Goal: Communication & Community: Answer question/provide support

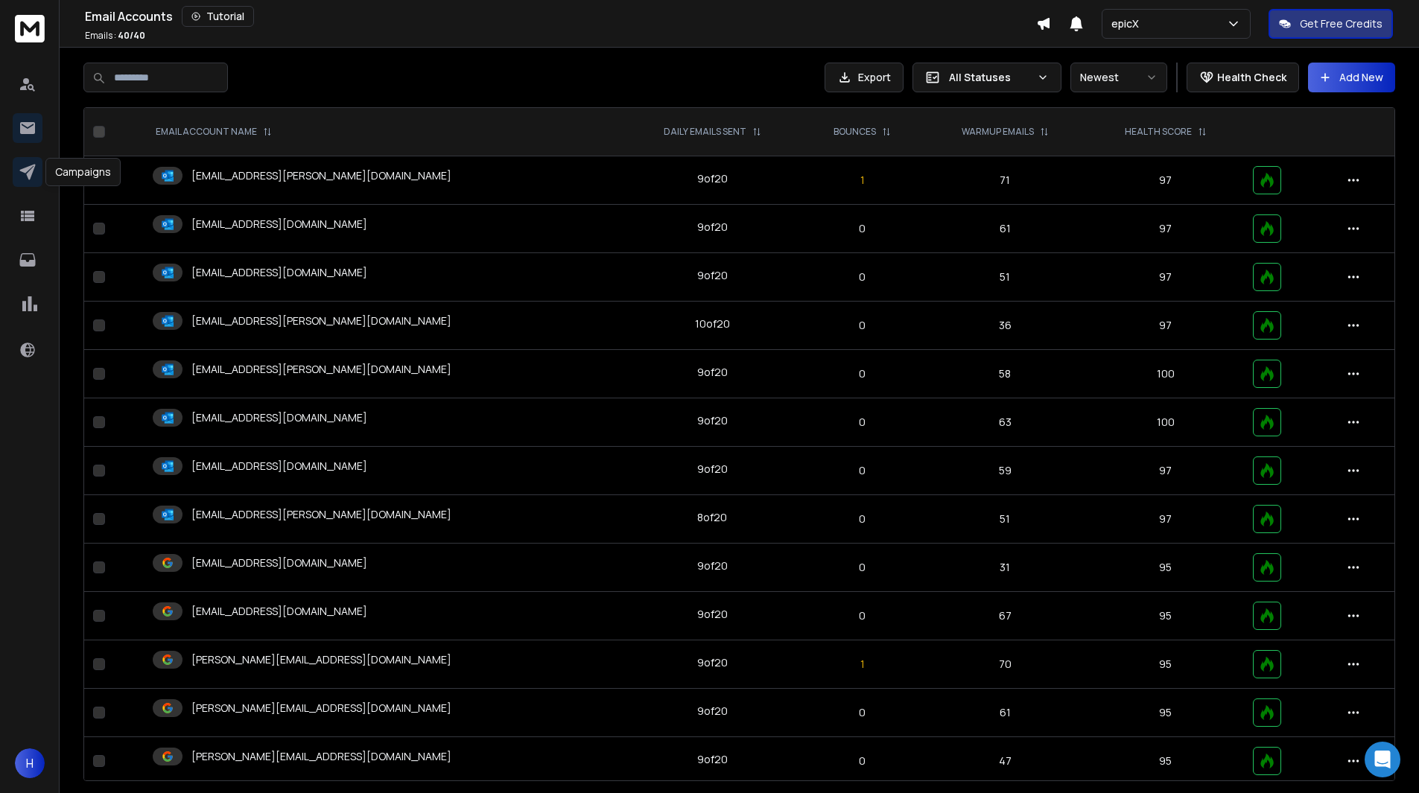
click at [16, 162] on link at bounding box center [28, 172] width 30 height 30
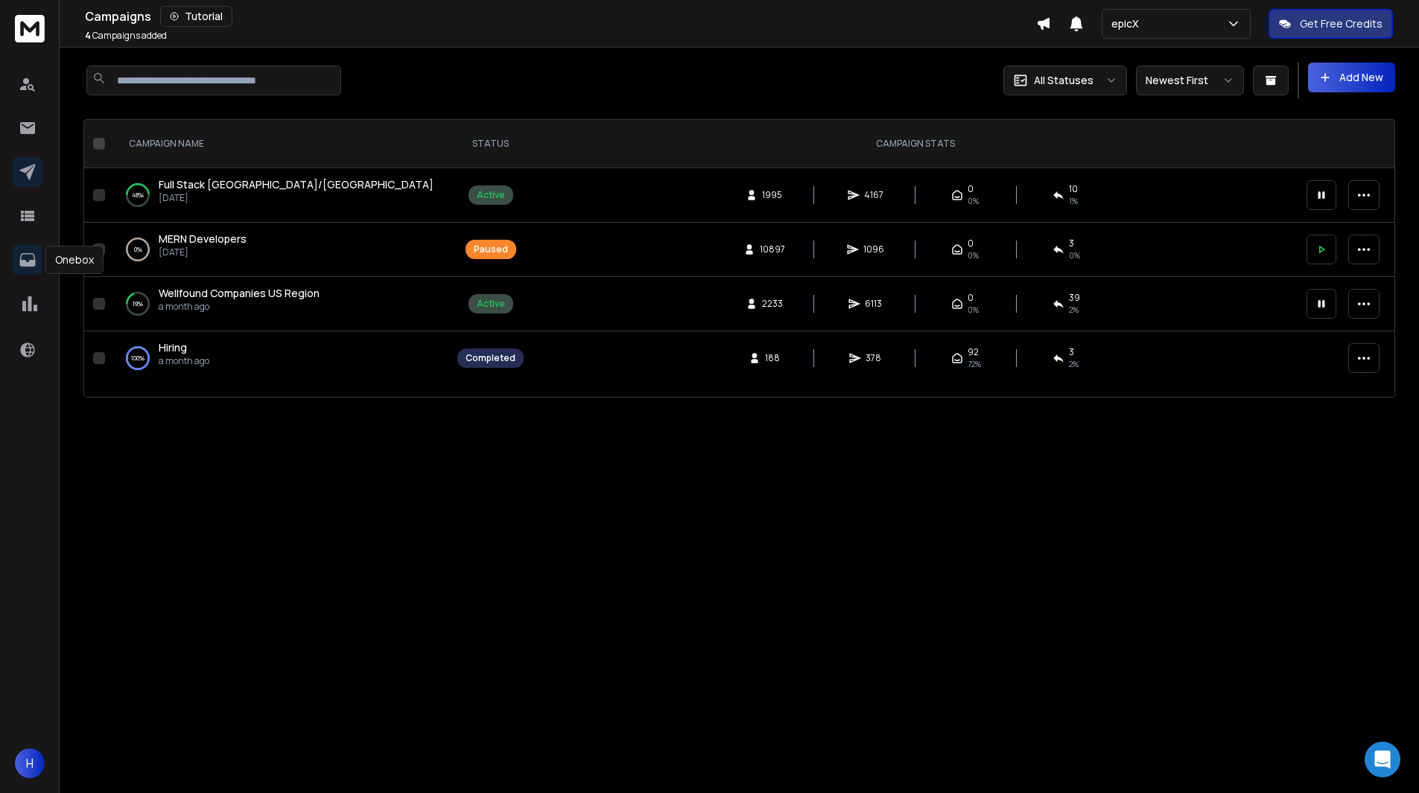
click at [25, 269] on link at bounding box center [28, 260] width 30 height 30
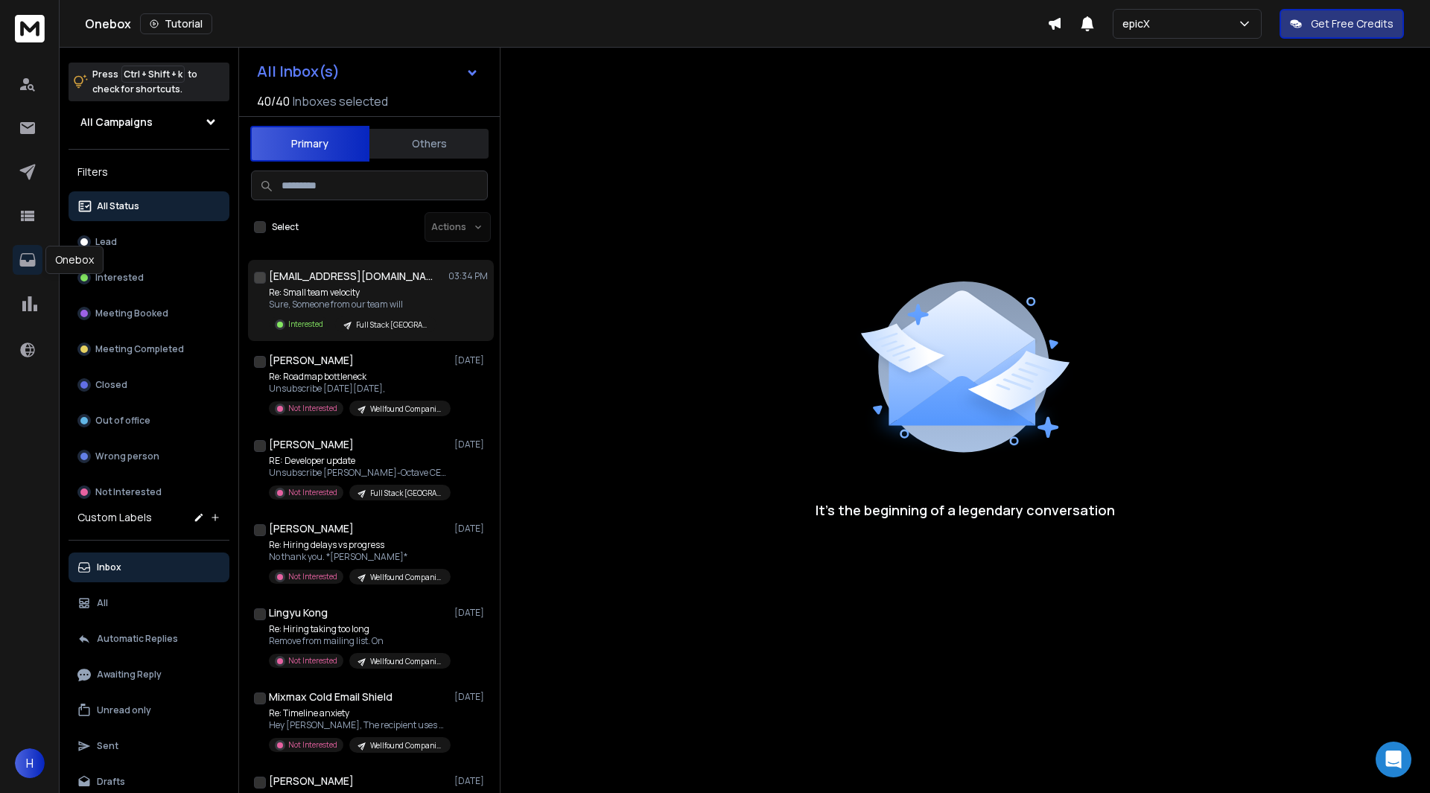
click at [355, 282] on div "nick@aratech.ae 03:34 PM" at bounding box center [378, 276] width 219 height 15
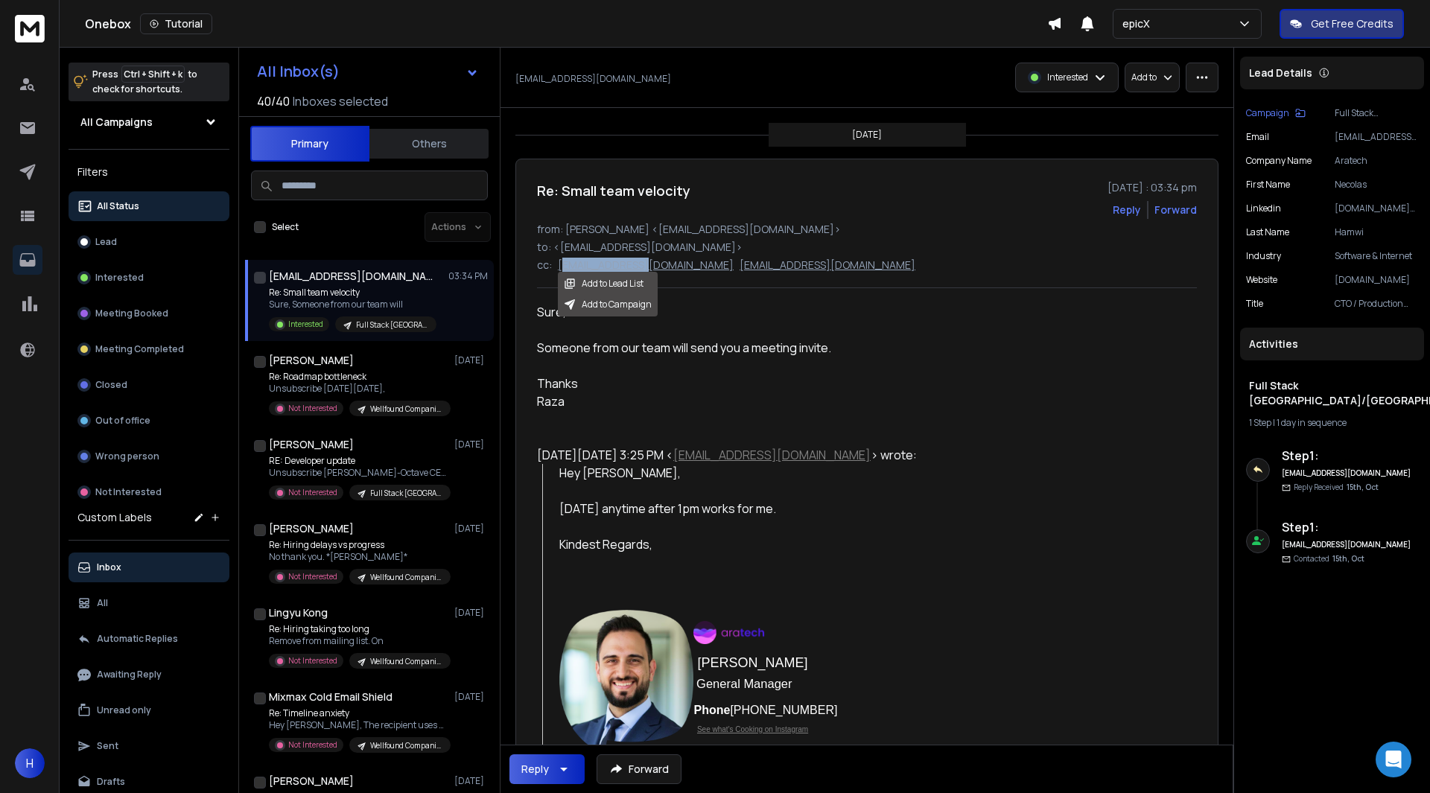
drag, startPoint x: 639, startPoint y: 265, endPoint x: 563, endPoint y: 268, distance: 76.0
click at [563, 268] on div "nick@aratech.ae Add to Lead List Add to Campaign hello@epicx.co.uk" at bounding box center [737, 265] width 358 height 15
click at [638, 244] on p "to: <nick@aratech.ae>" at bounding box center [867, 247] width 660 height 15
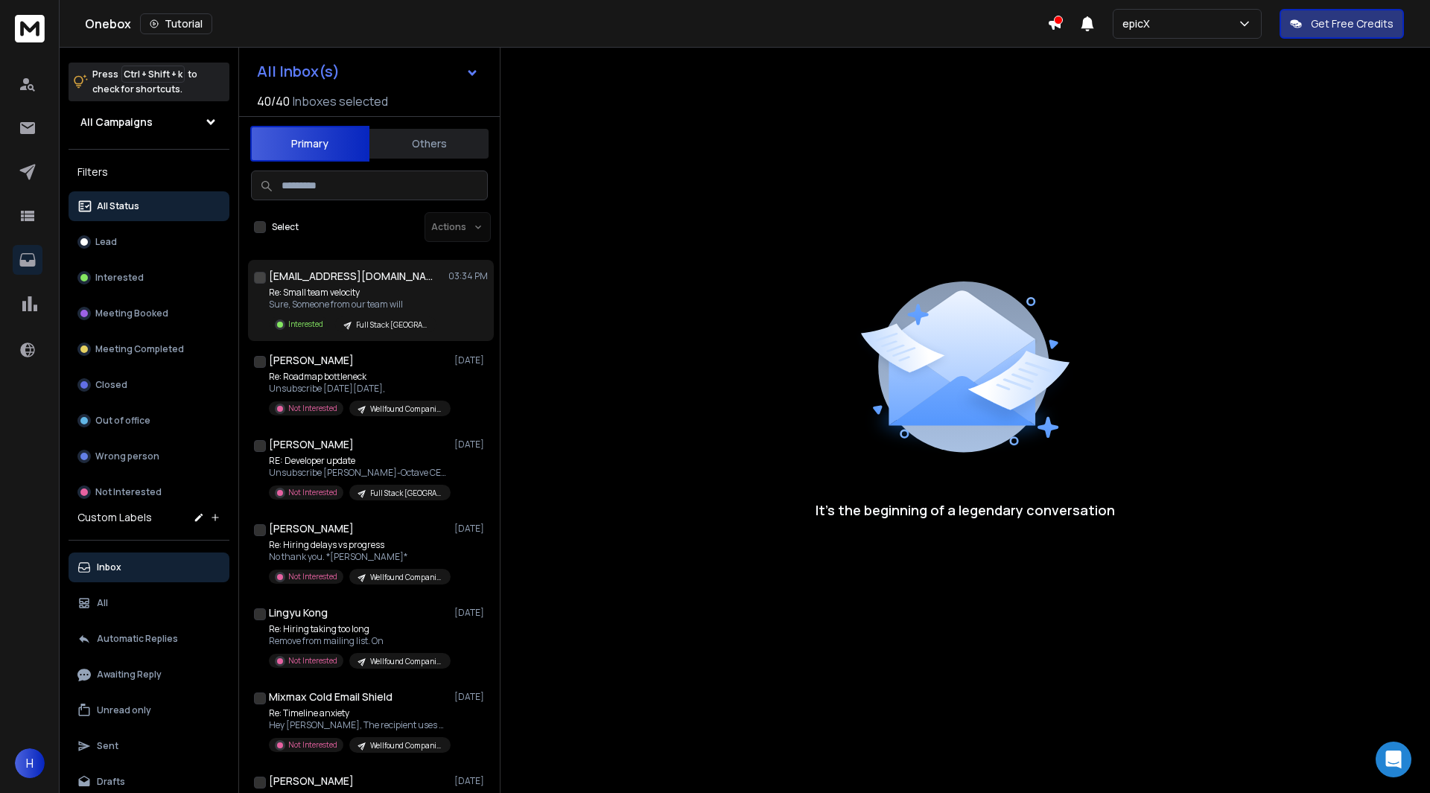
click at [369, 279] on div "nick@aratech.ae 03:34 PM" at bounding box center [378, 276] width 219 height 15
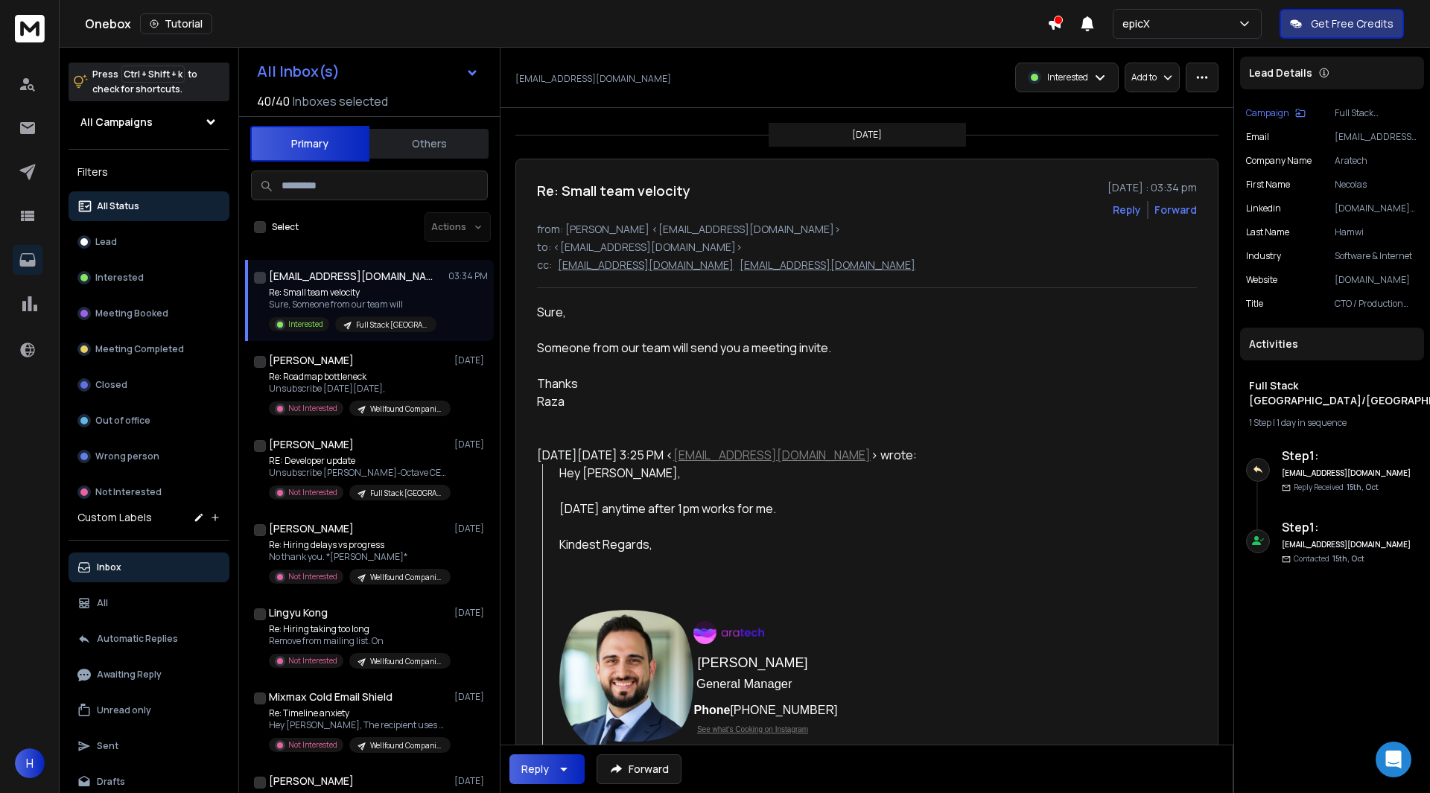
click at [834, 585] on td "NECOLAS HAMWI General Manager Phone +971 557185088 See what's Cooking on Instag…" at bounding box center [887, 677] width 387 height 194
click at [676, 364] on div at bounding box center [754, 366] width 435 height 18
click at [533, 767] on div "Reply" at bounding box center [535, 769] width 28 height 15
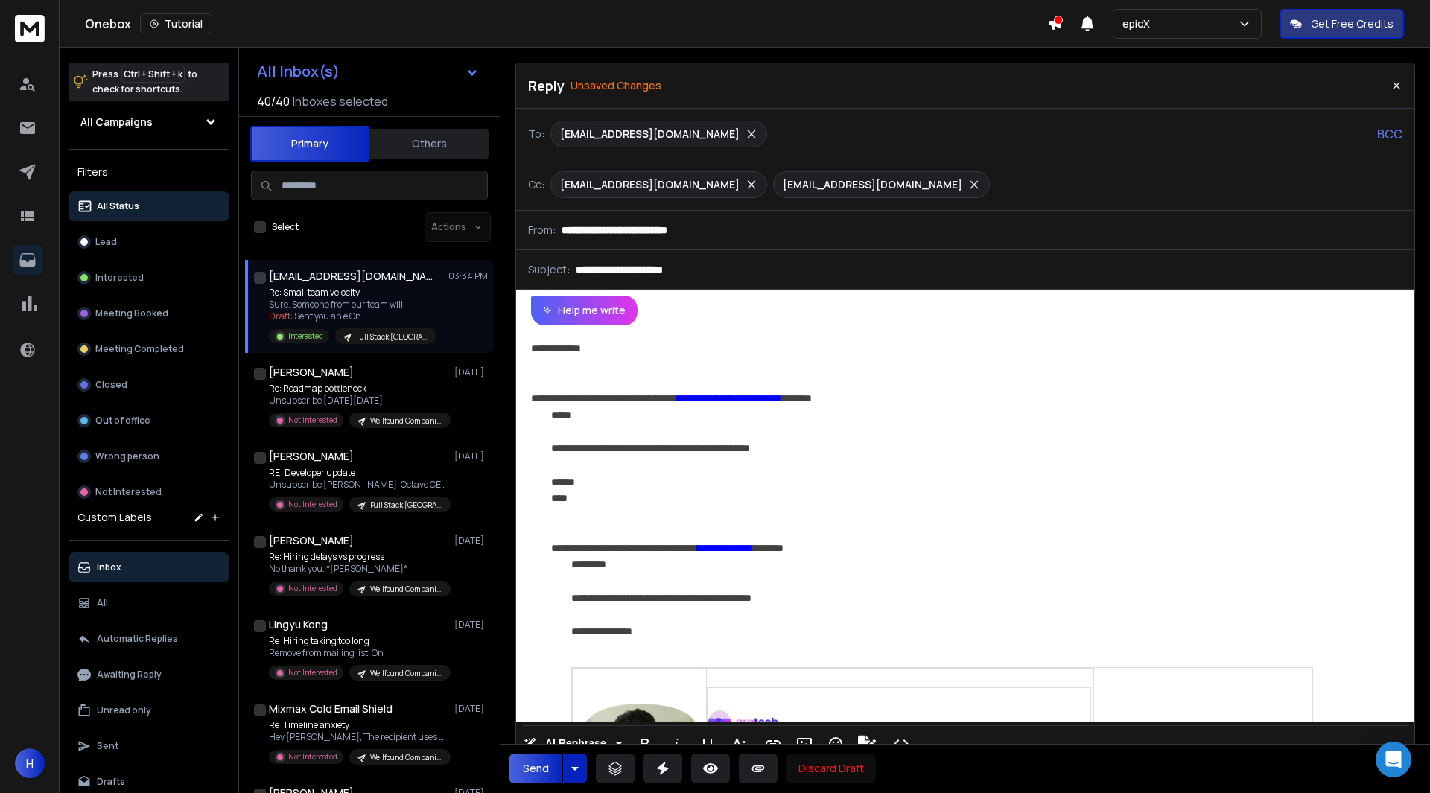
click at [835, 777] on button "Discard Draft" at bounding box center [831, 769] width 89 height 30
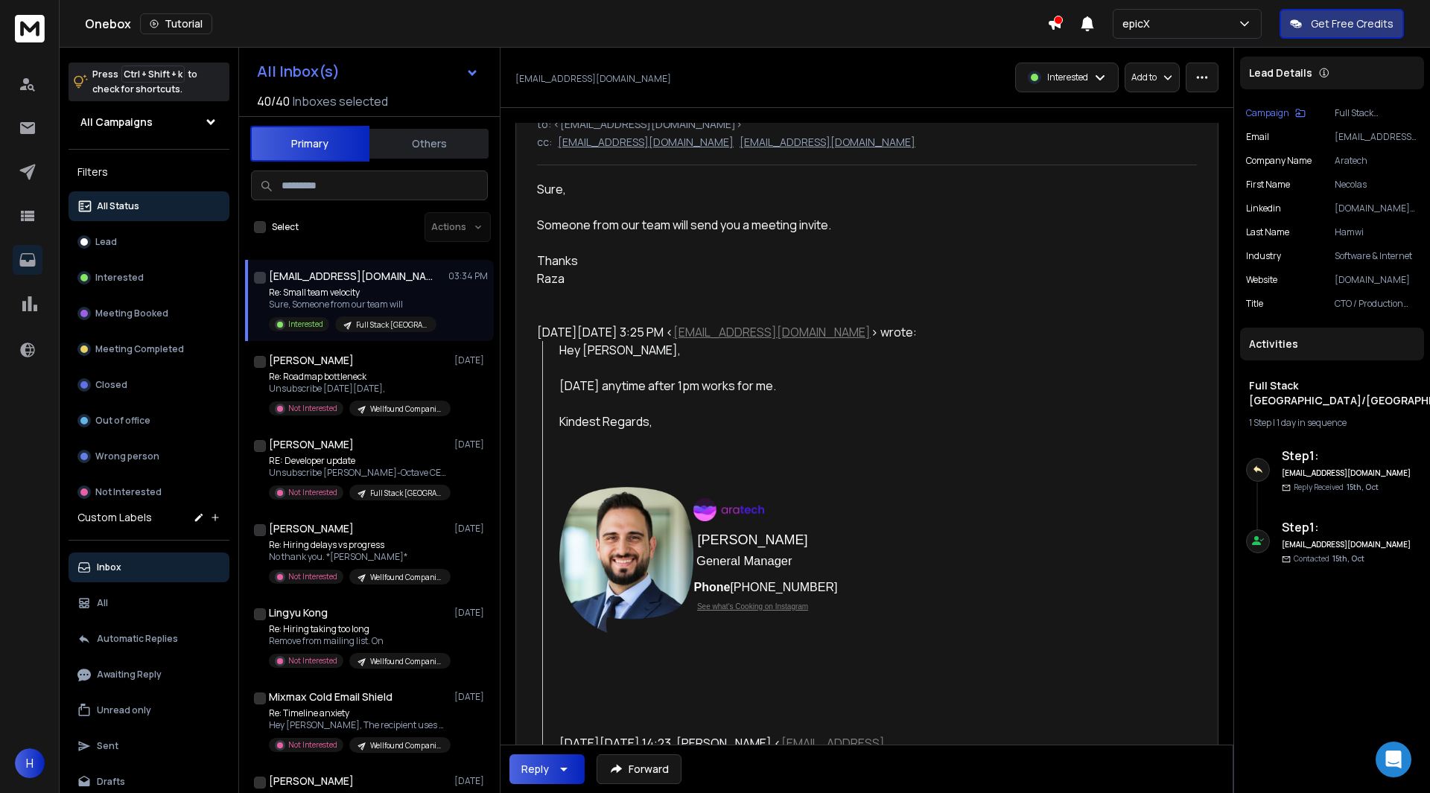
scroll to position [149, 0]
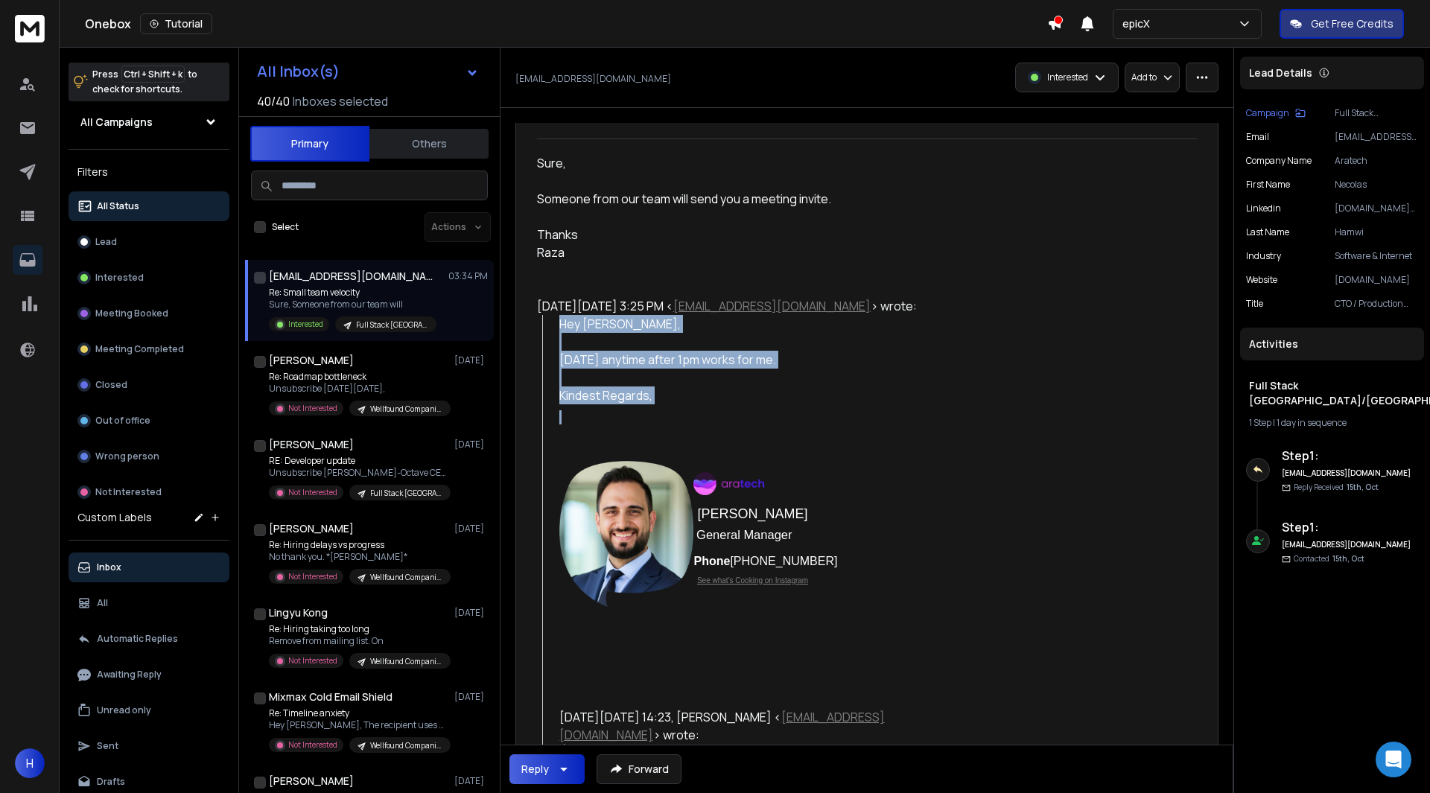
drag, startPoint x: 560, startPoint y: 326, endPoint x: 664, endPoint y: 410, distance: 133.4
click at [664, 410] on div "Hey Raza, Friday this week anytime after 1pm works for me. Kindest Regards, NEC…" at bounding box center [765, 502] width 413 height 375
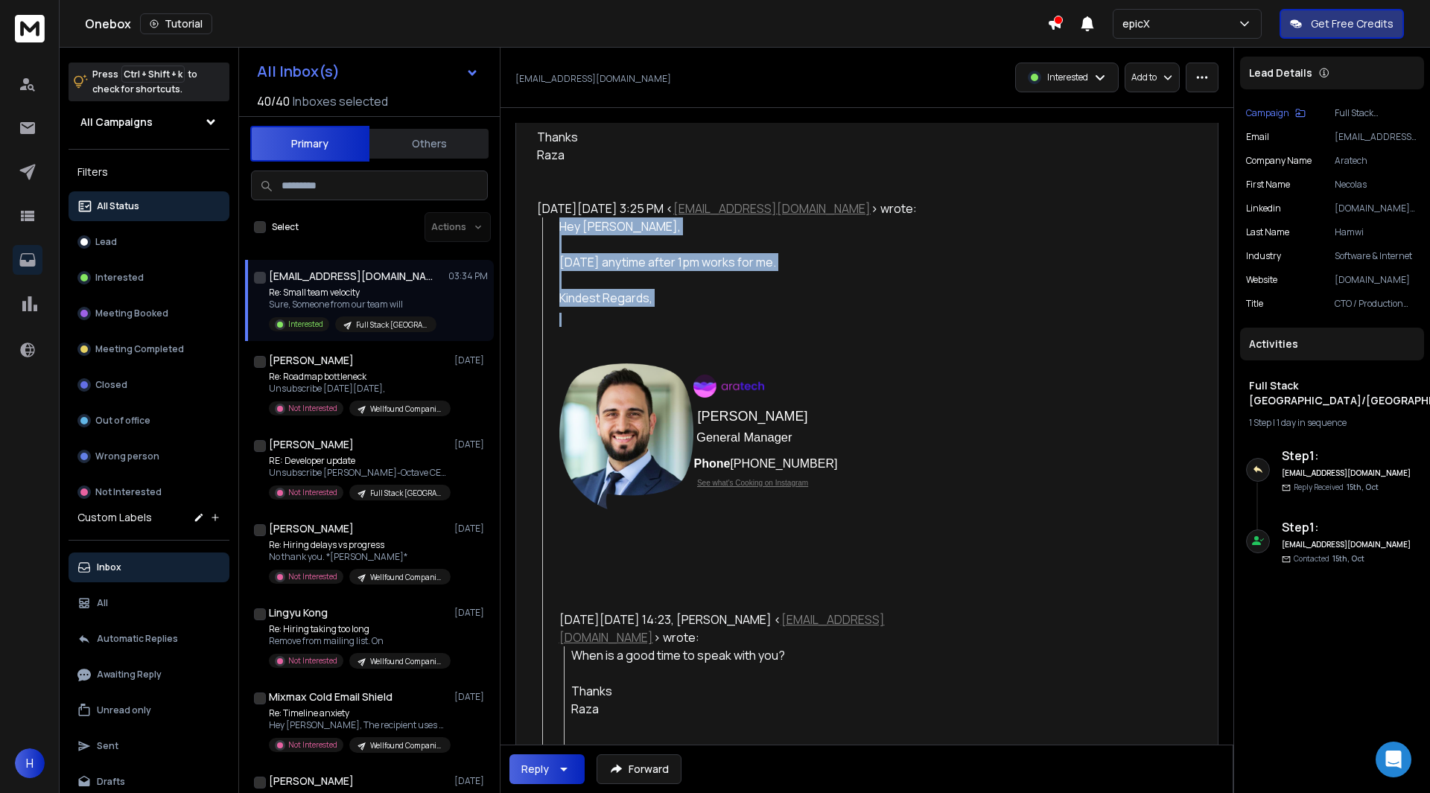
scroll to position [23, 0]
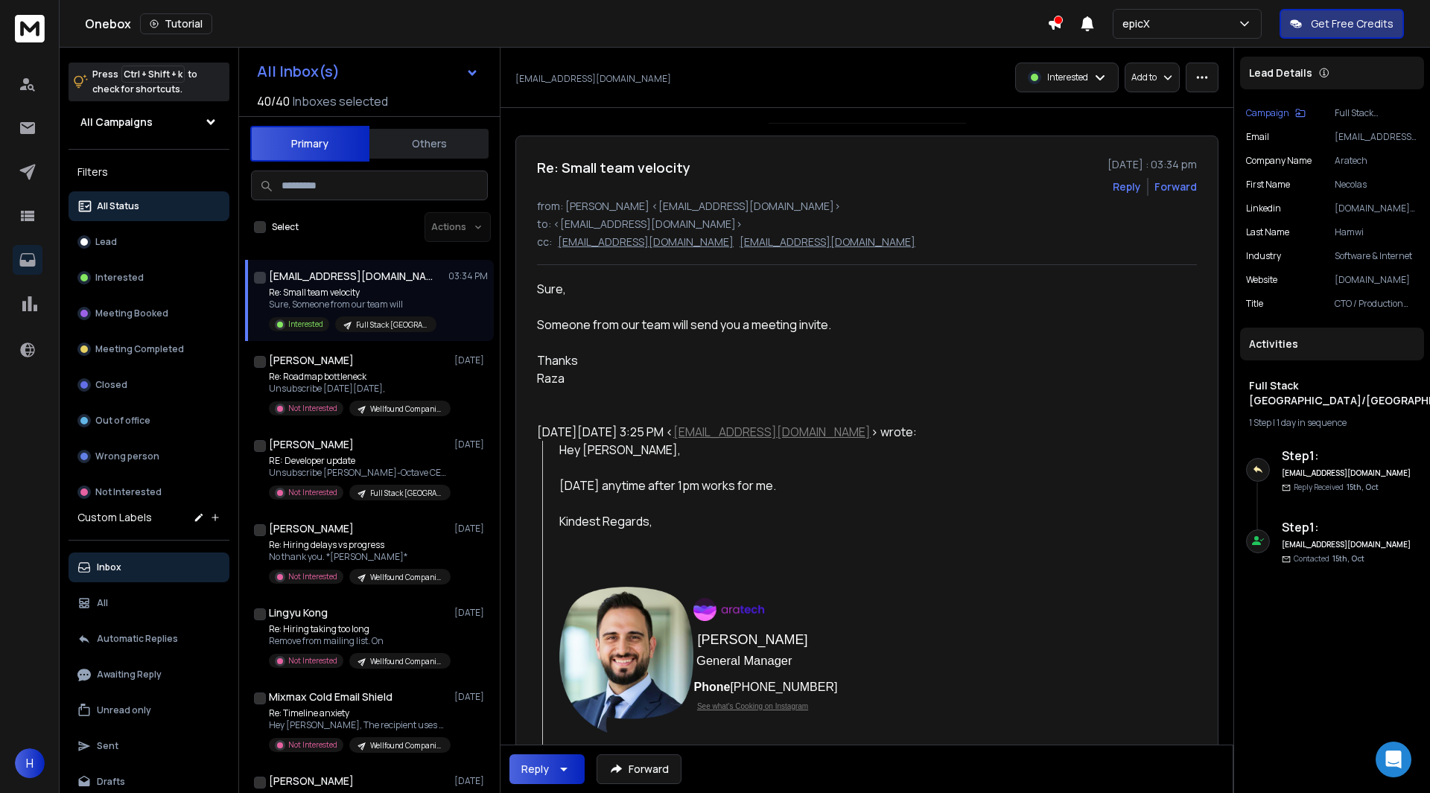
click at [673, 419] on div at bounding box center [754, 414] width 435 height 18
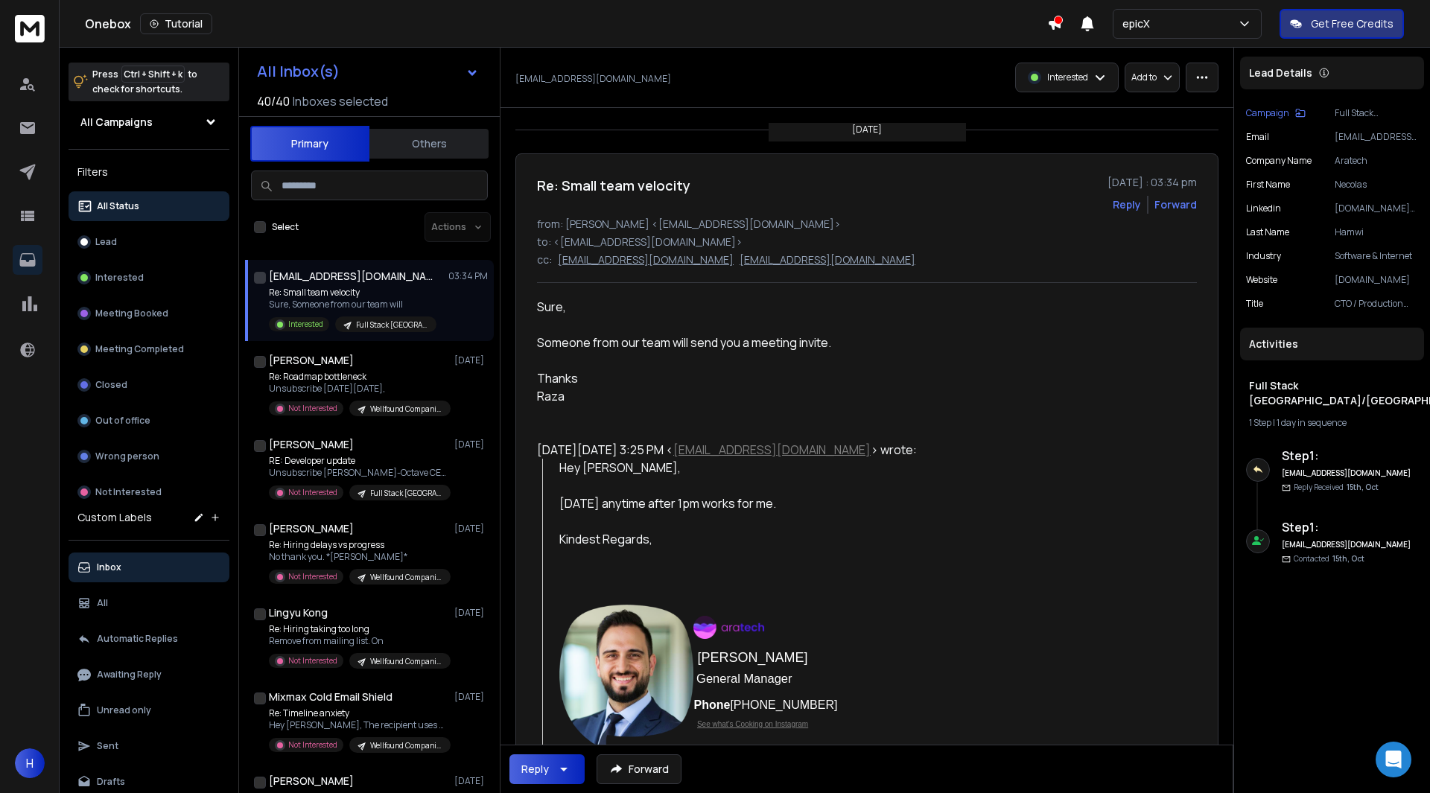
scroll to position [0, 0]
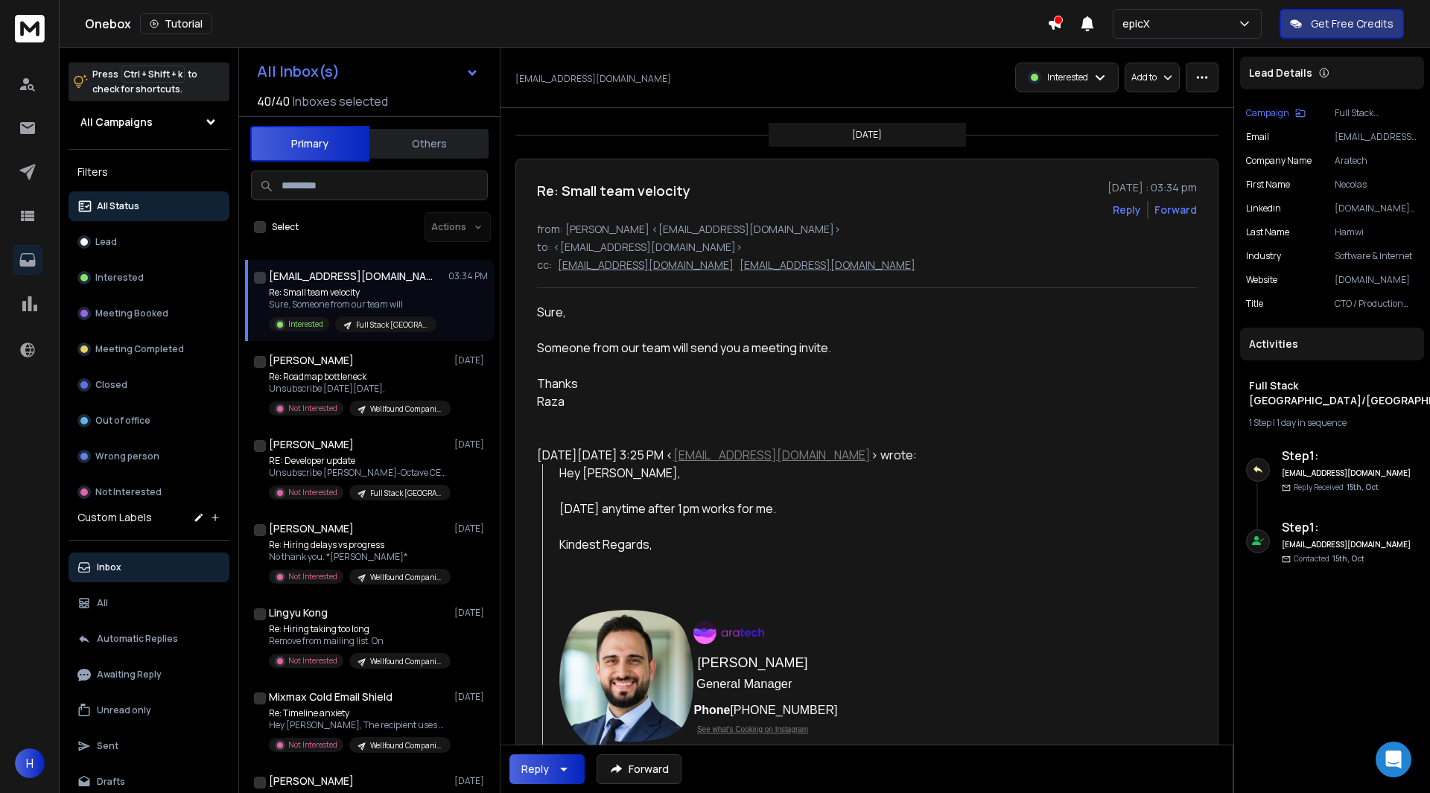
click at [1130, 212] on button "Reply" at bounding box center [1127, 210] width 28 height 15
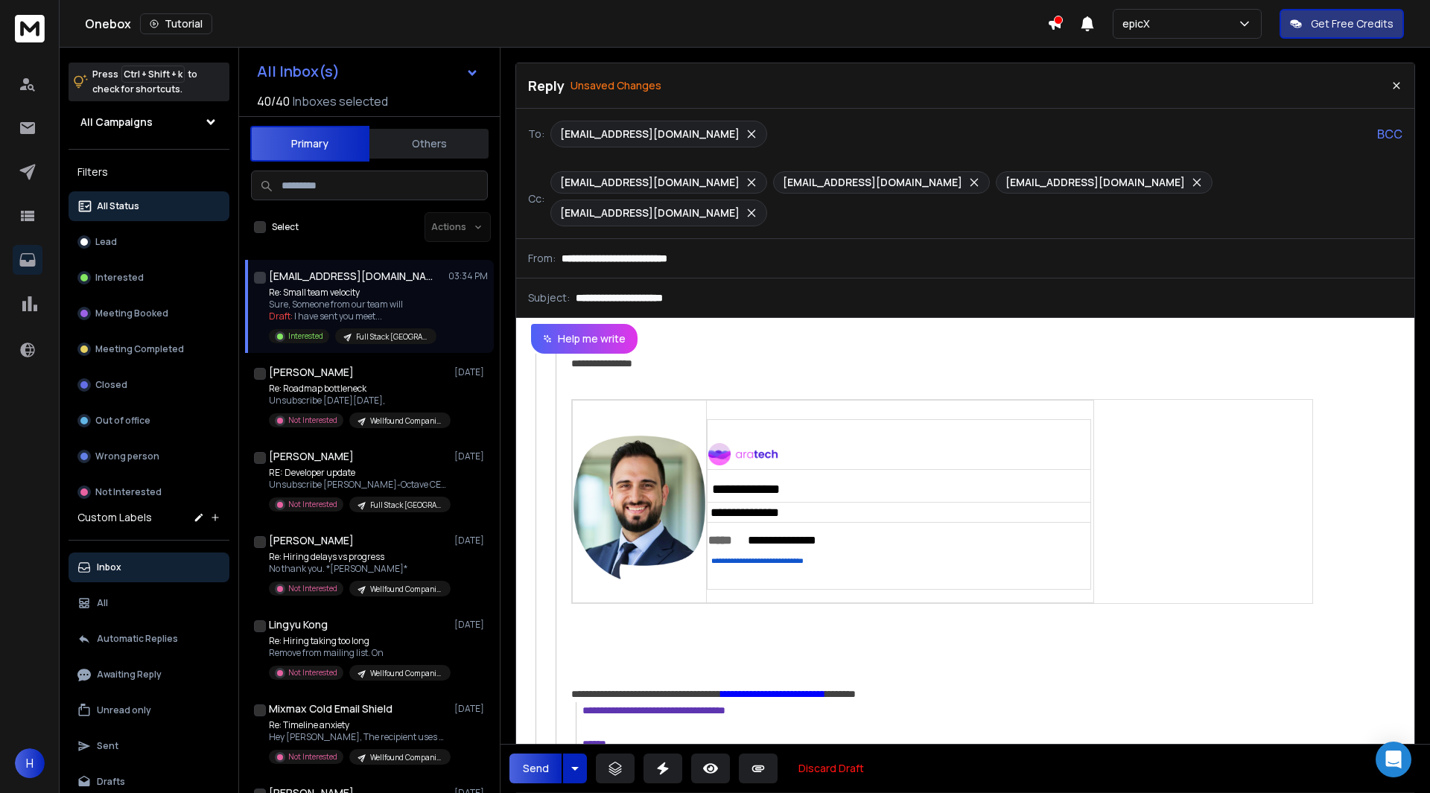
scroll to position [372, 0]
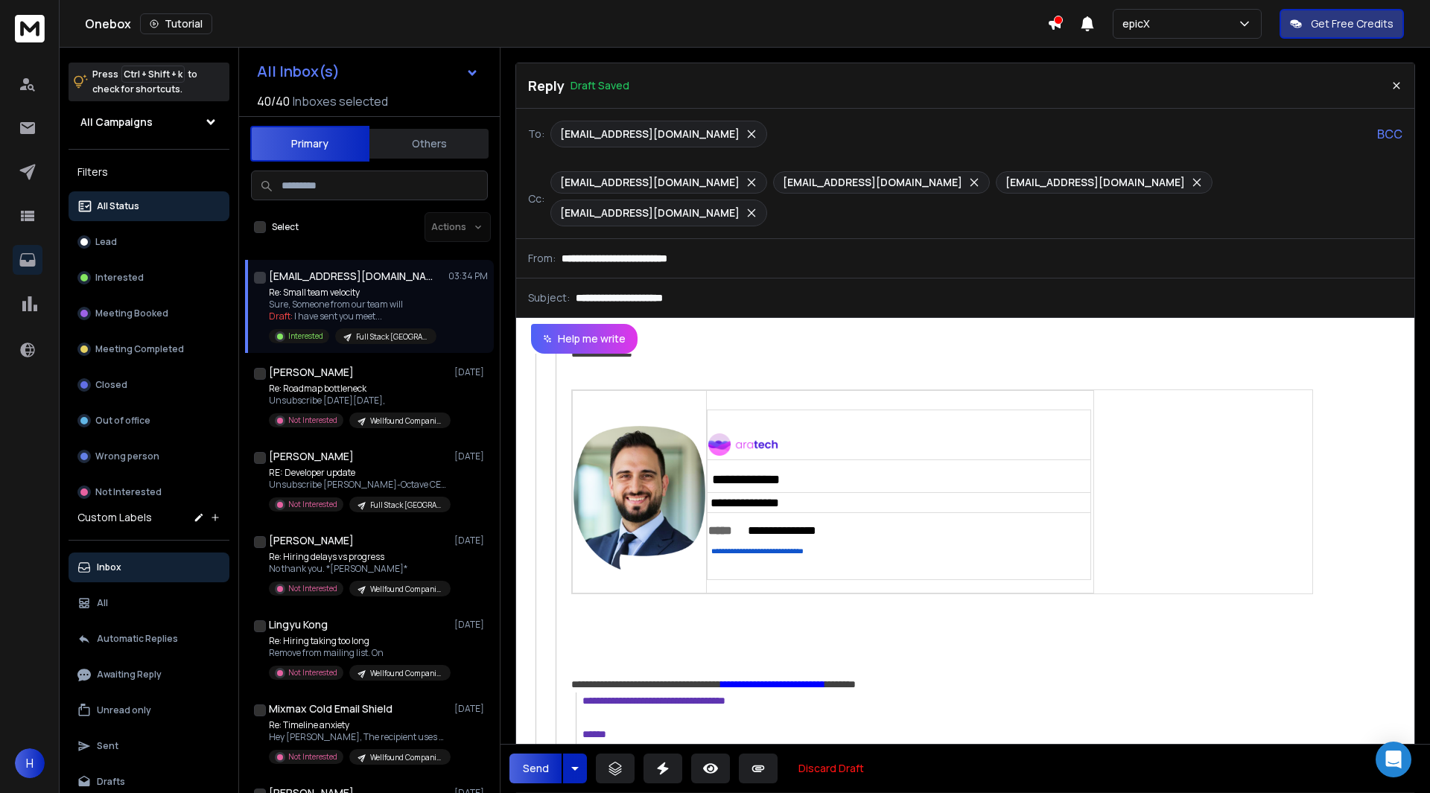
click at [548, 764] on button "Send" at bounding box center [536, 769] width 52 height 30
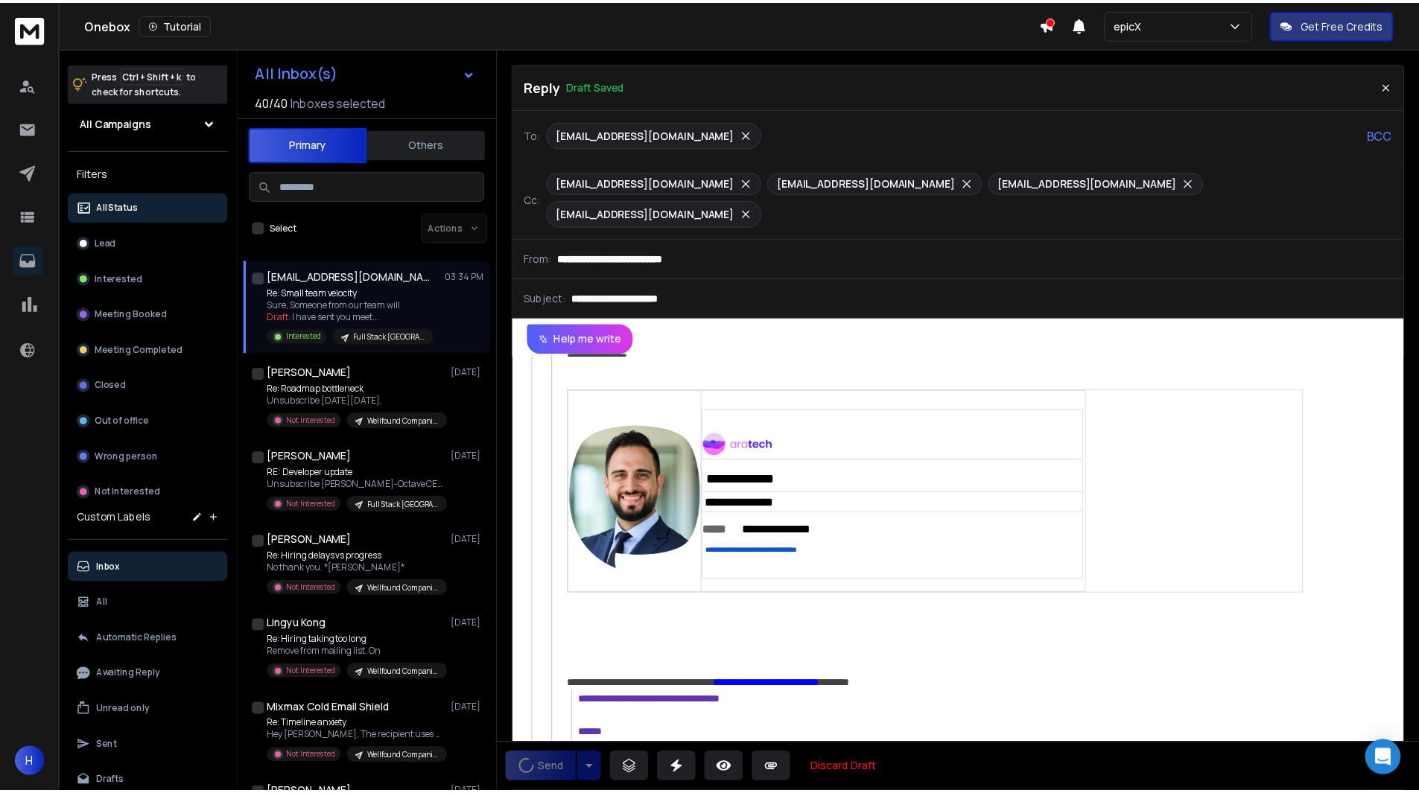
scroll to position [0, 0]
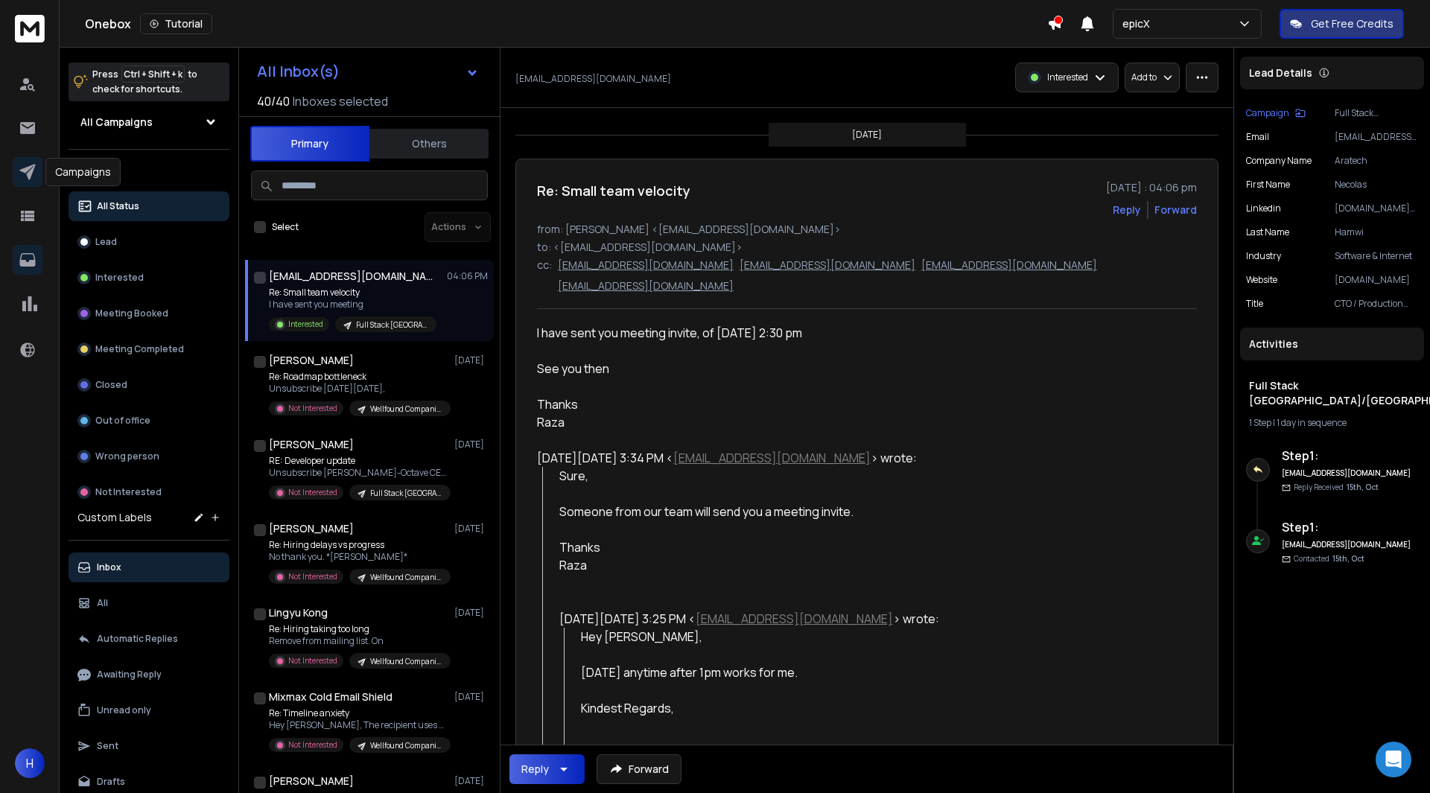
click at [35, 172] on icon at bounding box center [28, 172] width 18 height 18
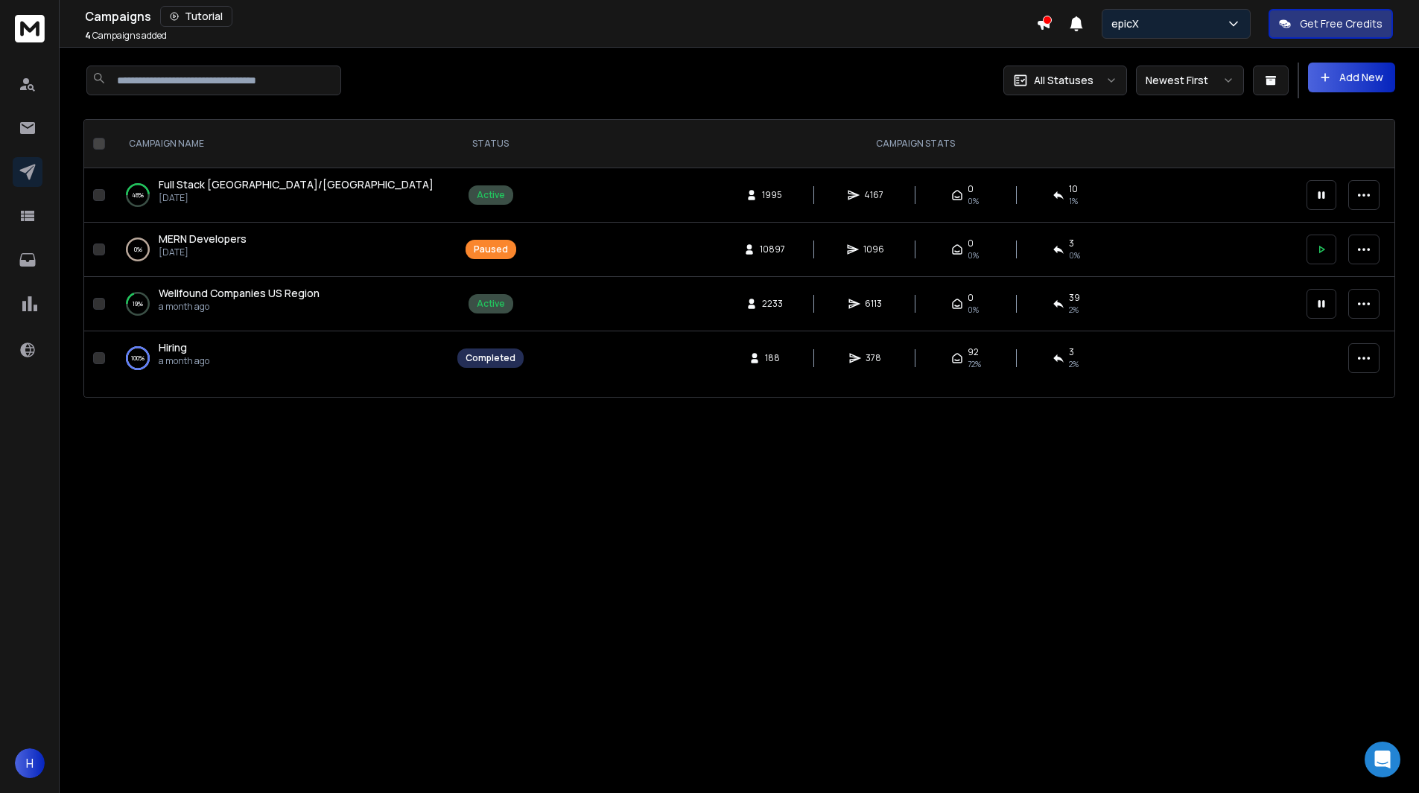
click at [1143, 26] on p "epicX" at bounding box center [1128, 23] width 34 height 15
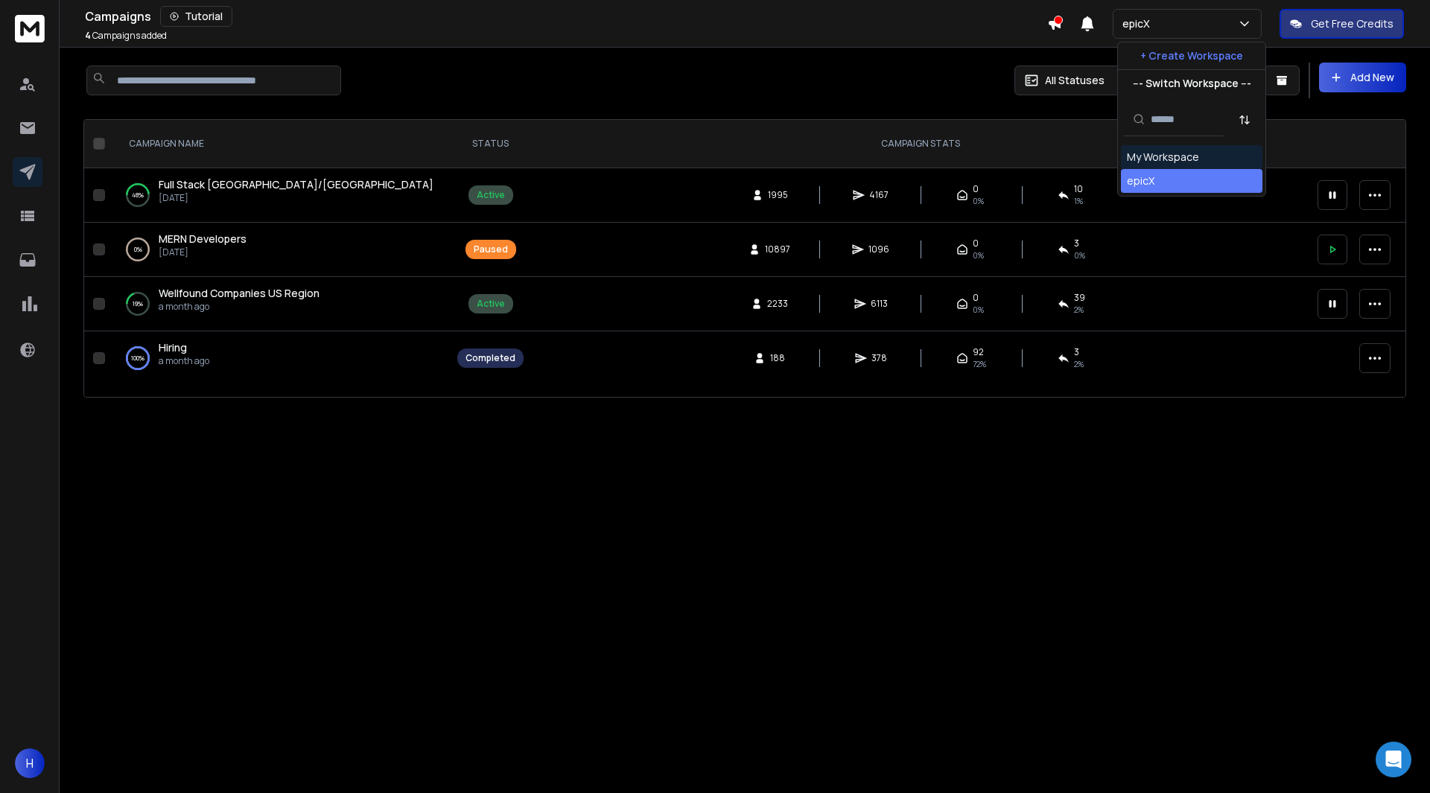
click at [1153, 157] on div "My Workspace" at bounding box center [1163, 157] width 72 height 15
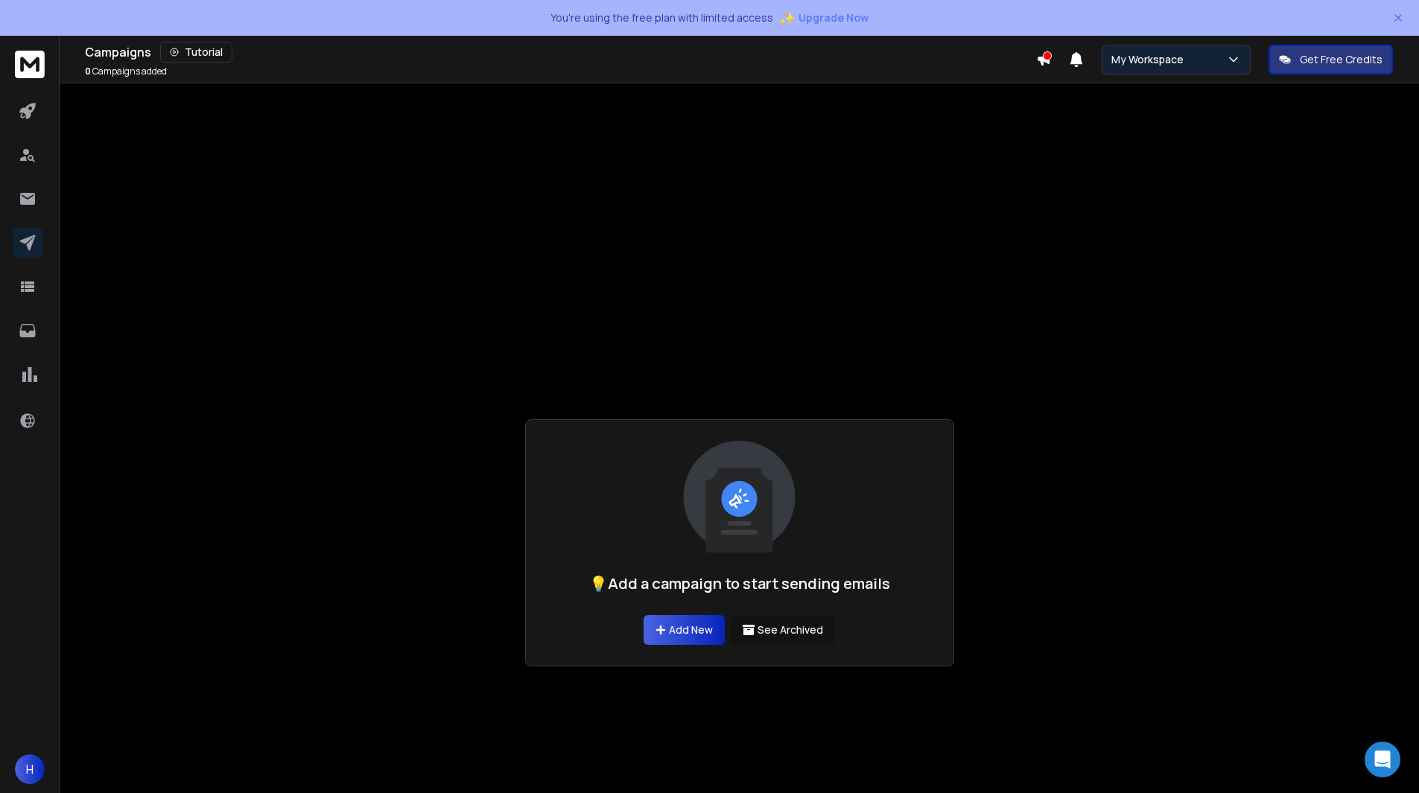
click at [1144, 66] on p "My Workspace" at bounding box center [1150, 59] width 78 height 15
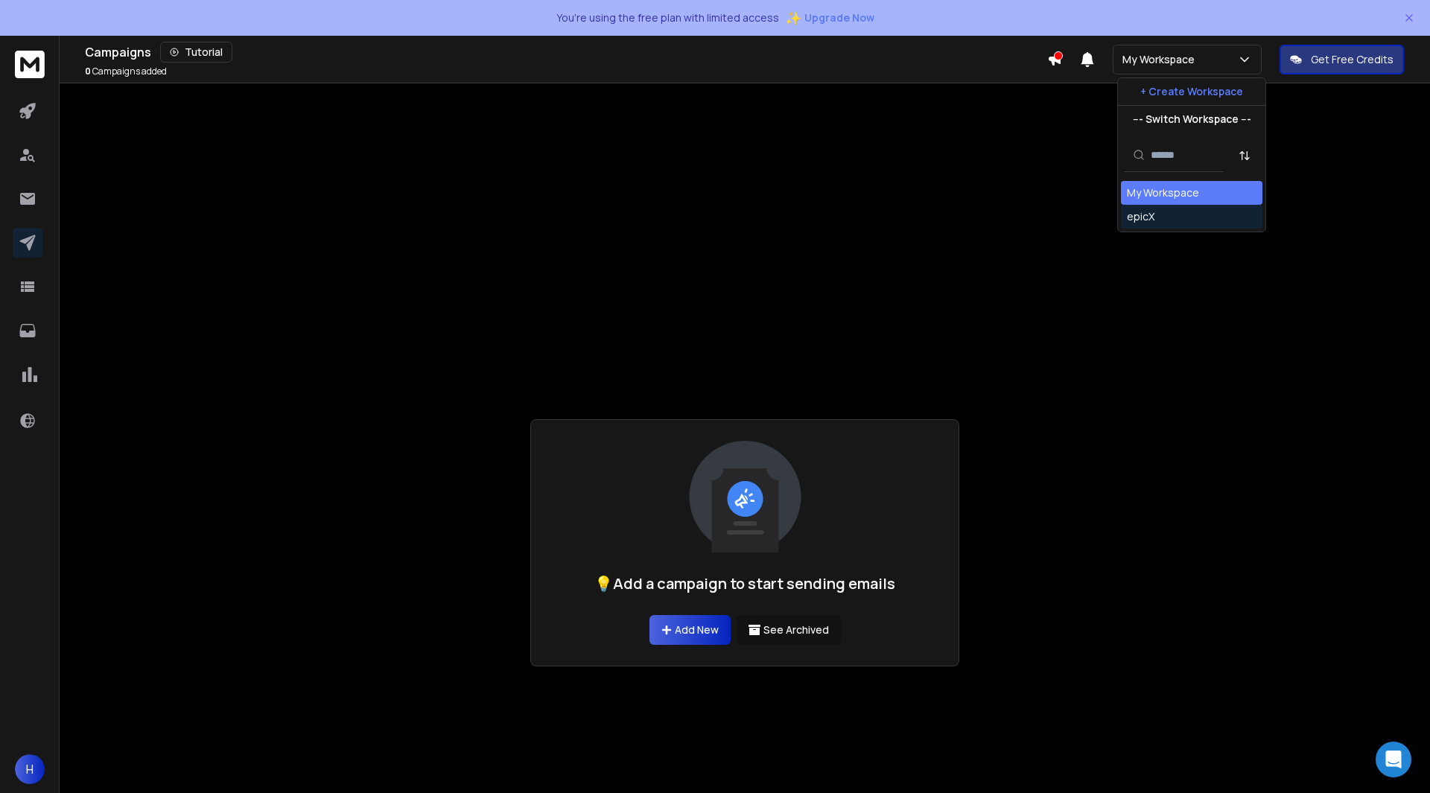
click at [1145, 205] on div "epicX" at bounding box center [1192, 217] width 142 height 24
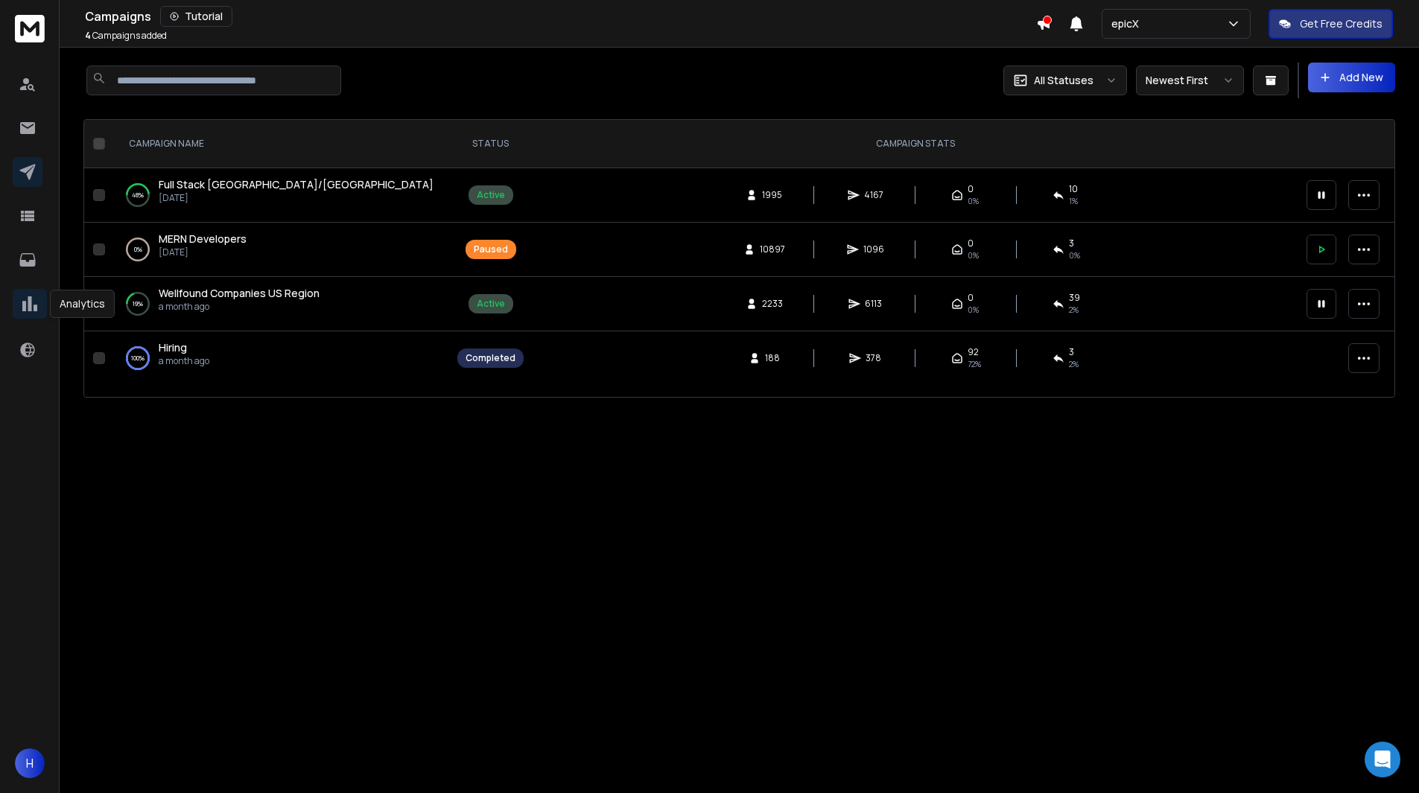
click at [22, 311] on icon at bounding box center [30, 304] width 22 height 22
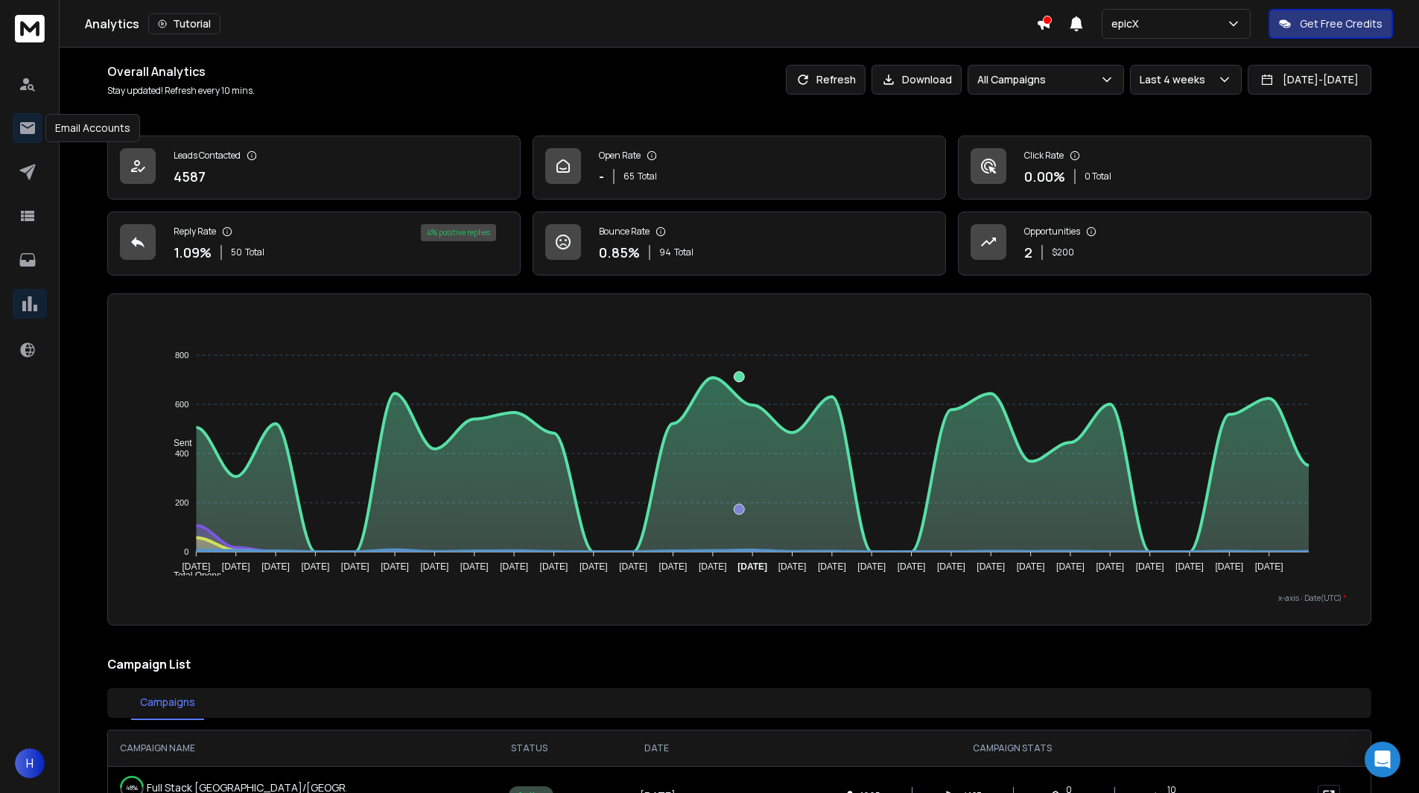
click at [28, 135] on icon at bounding box center [28, 128] width 18 height 18
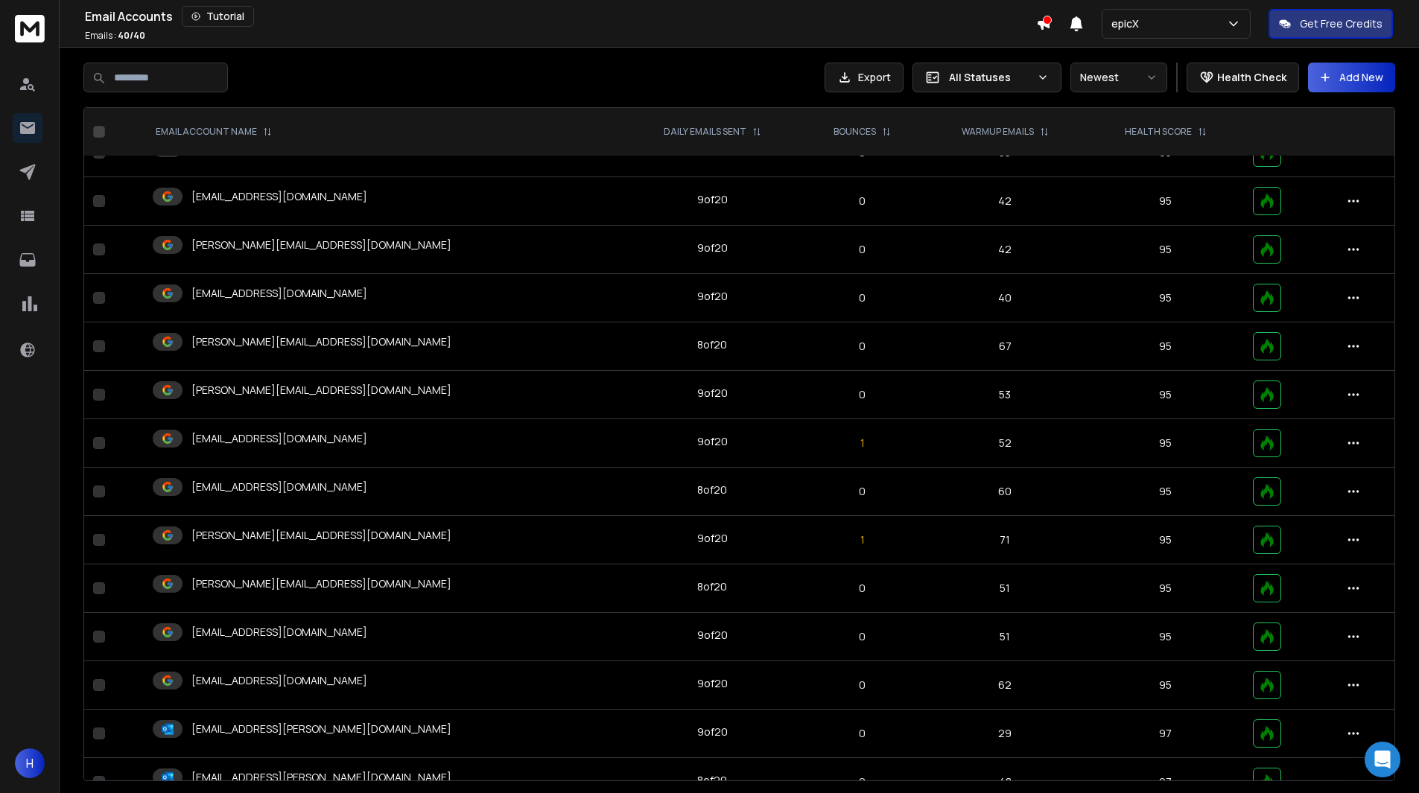
scroll to position [579, 0]
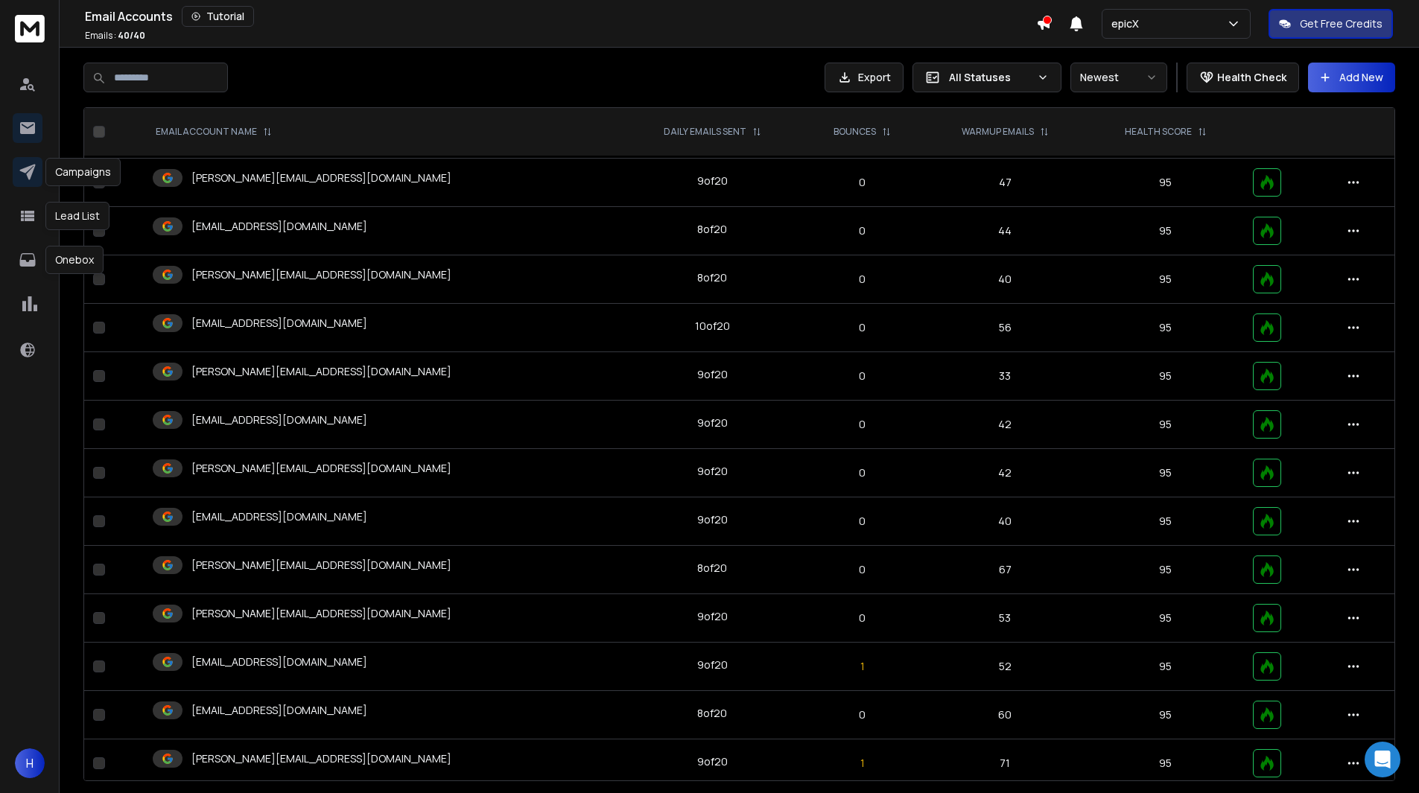
click at [19, 164] on icon at bounding box center [28, 172] width 18 height 18
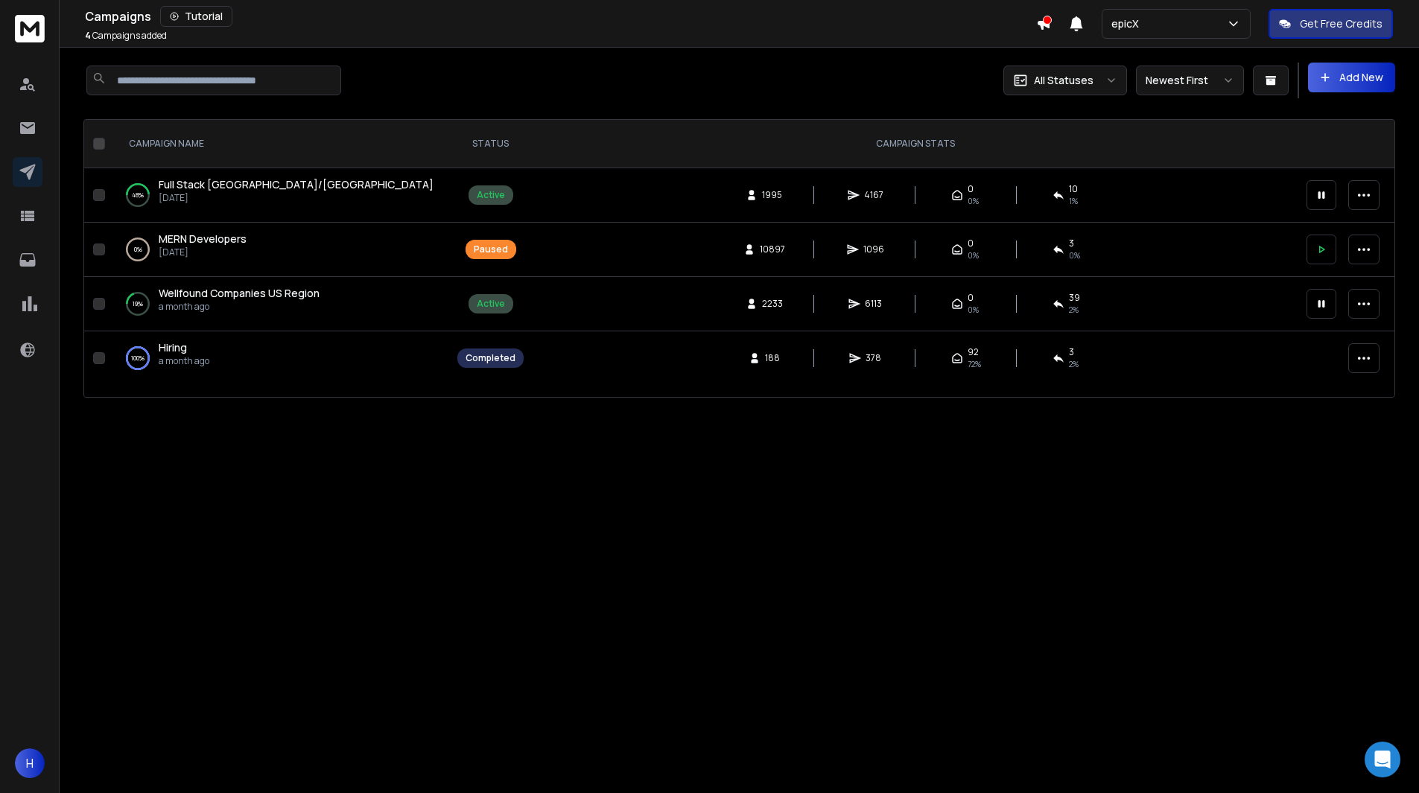
click at [221, 191] on span "Full Stack [GEOGRAPHIC_DATA]/[GEOGRAPHIC_DATA]" at bounding box center [296, 184] width 275 height 14
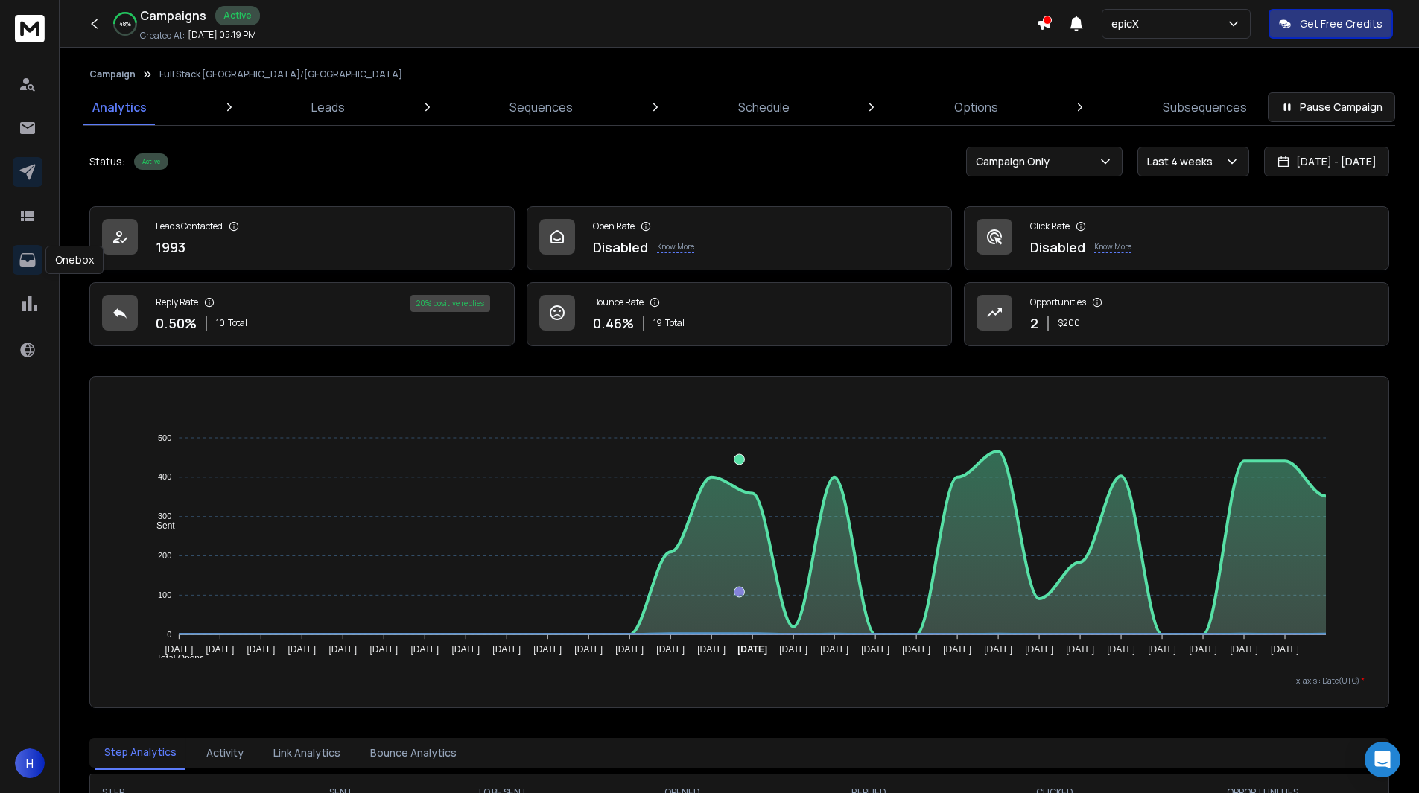
click at [24, 258] on icon at bounding box center [28, 260] width 18 height 18
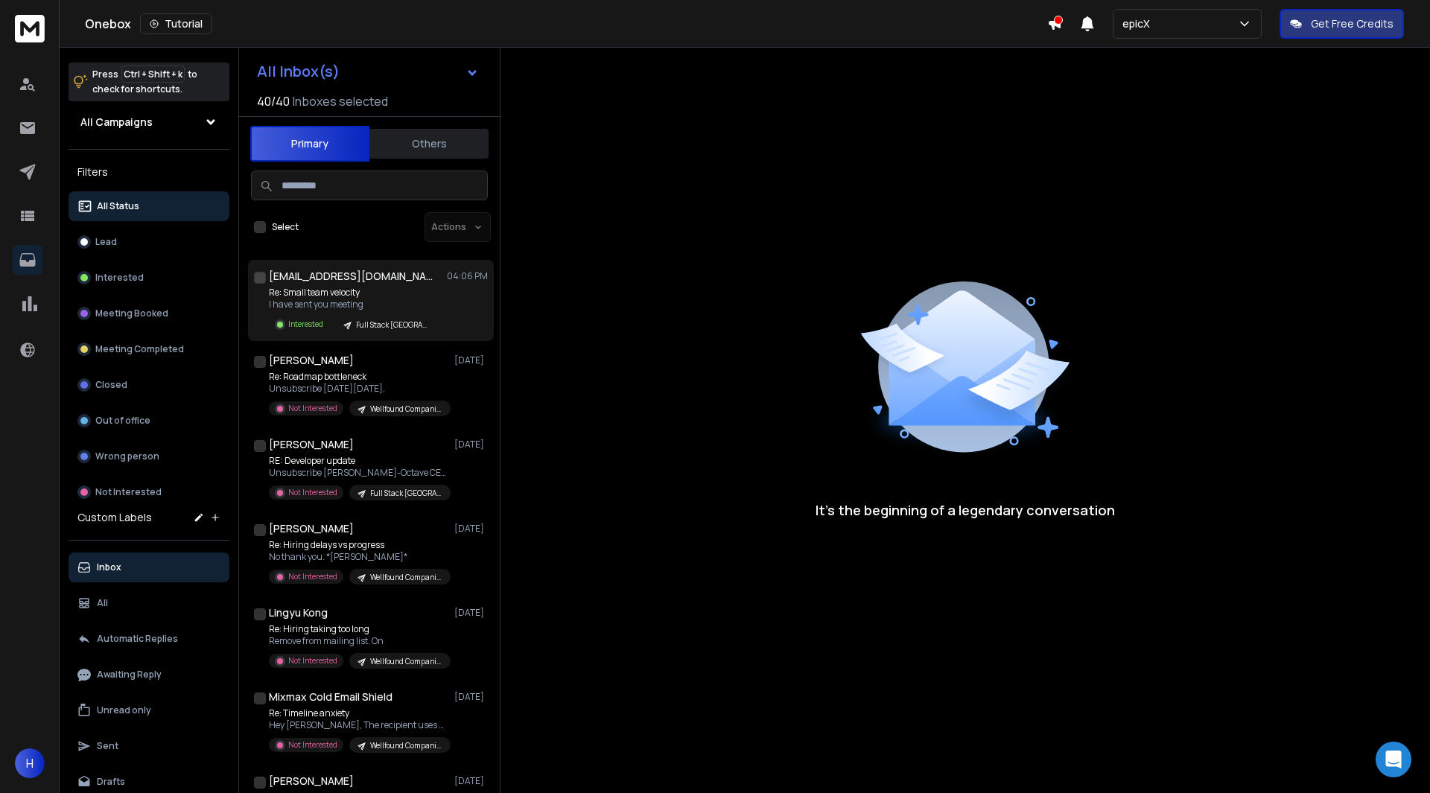
click at [299, 288] on p "Re: Small team velocity" at bounding box center [353, 293] width 168 height 12
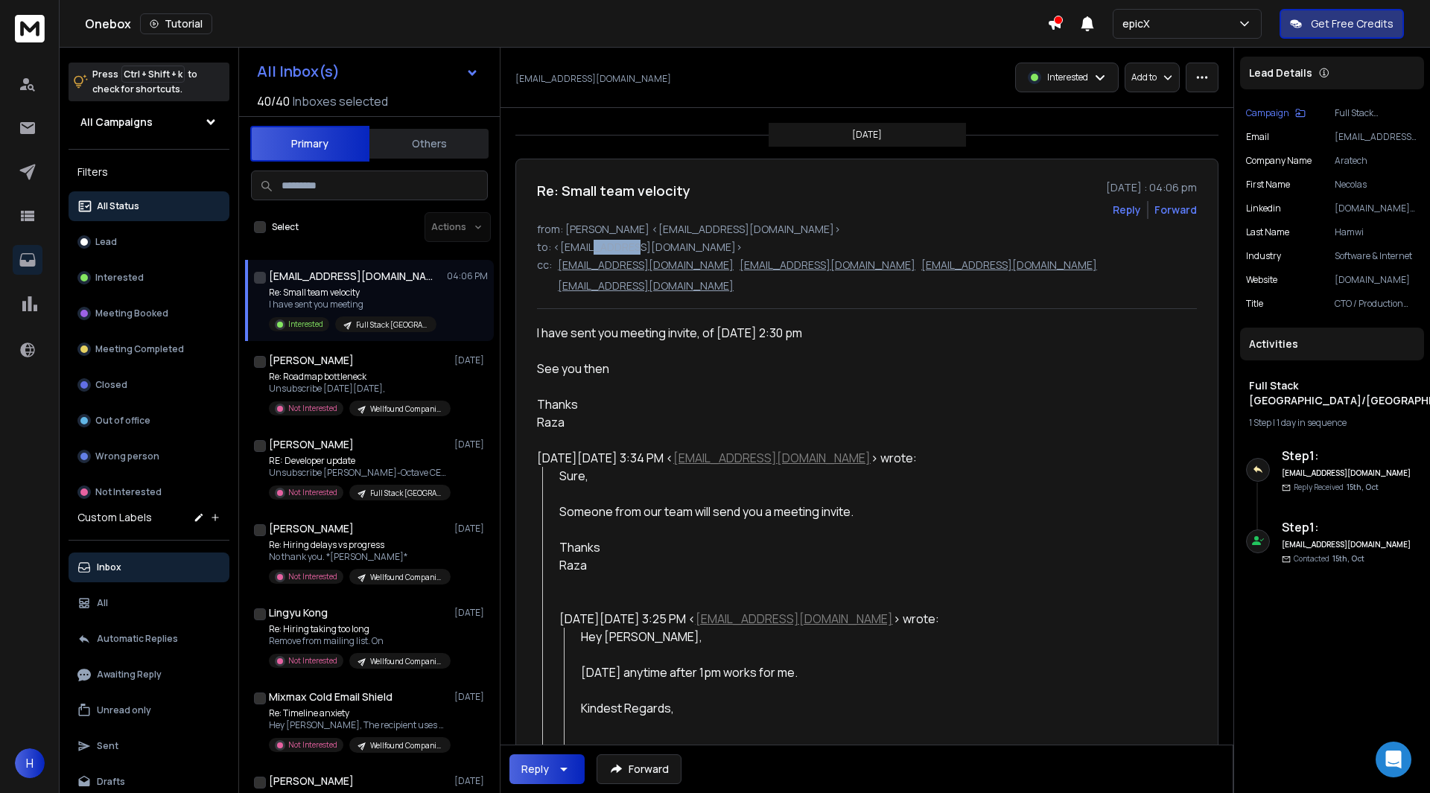
drag, startPoint x: 592, startPoint y: 246, endPoint x: 629, endPoint y: 246, distance: 36.5
click at [629, 246] on p "to: <nick@aratech.ae>" at bounding box center [867, 247] width 660 height 15
drag, startPoint x: 638, startPoint y: 247, endPoint x: 589, endPoint y: 246, distance: 48.4
click at [589, 246] on p "to: <nick@aratech.ae>" at bounding box center [867, 247] width 660 height 15
click at [690, 539] on div "Thanks" at bounding box center [765, 548] width 413 height 18
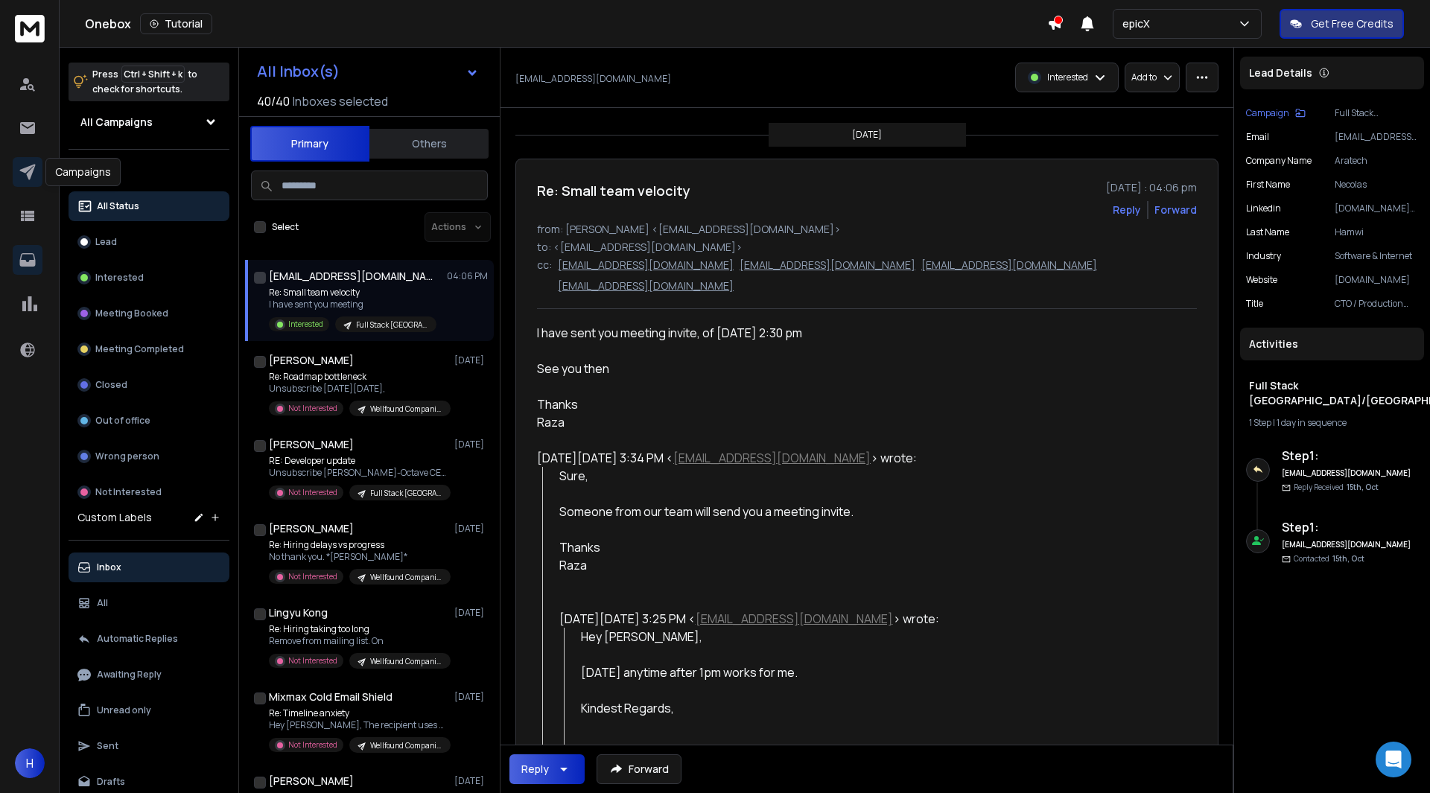
click at [29, 176] on icon at bounding box center [27, 173] width 16 height 16
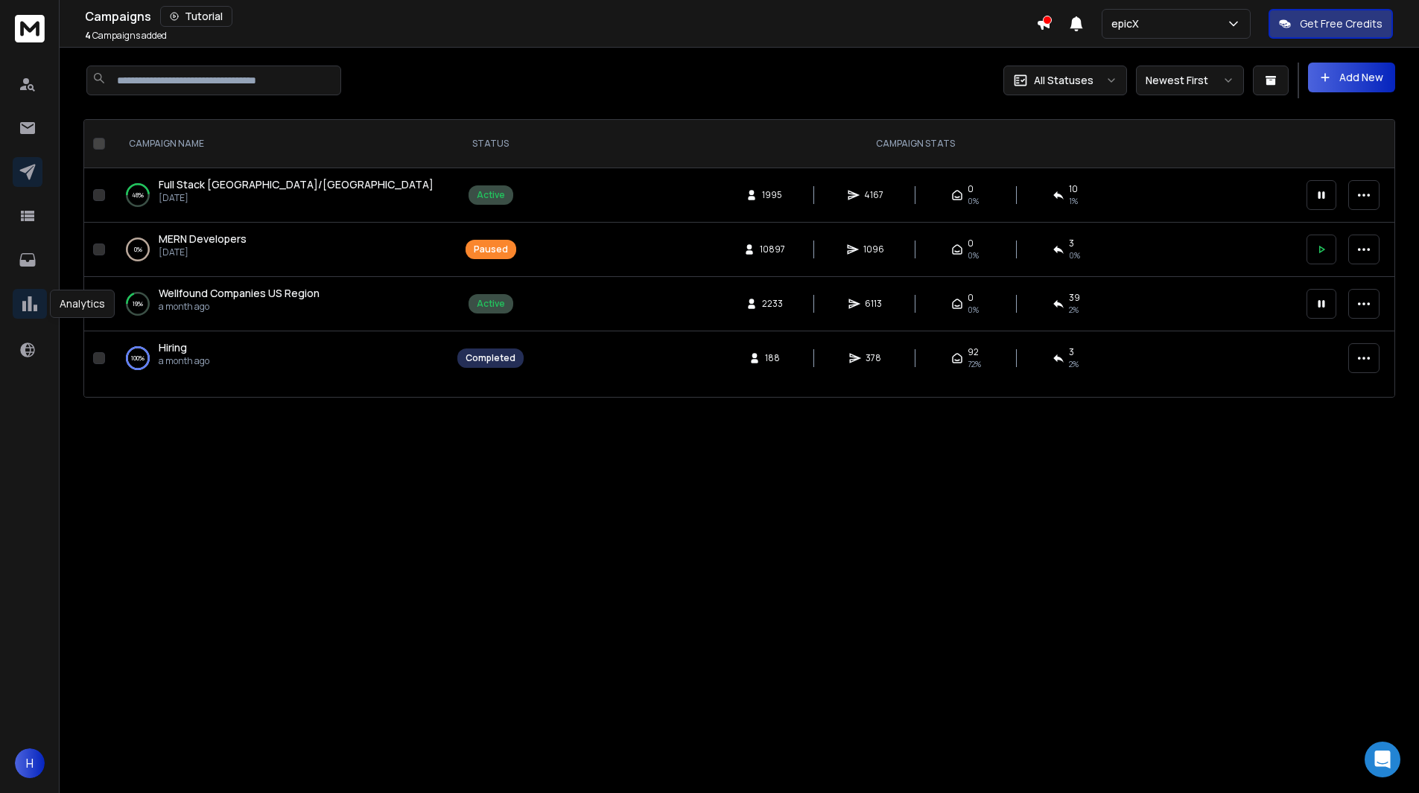
click at [29, 299] on icon at bounding box center [29, 303] width 15 height 15
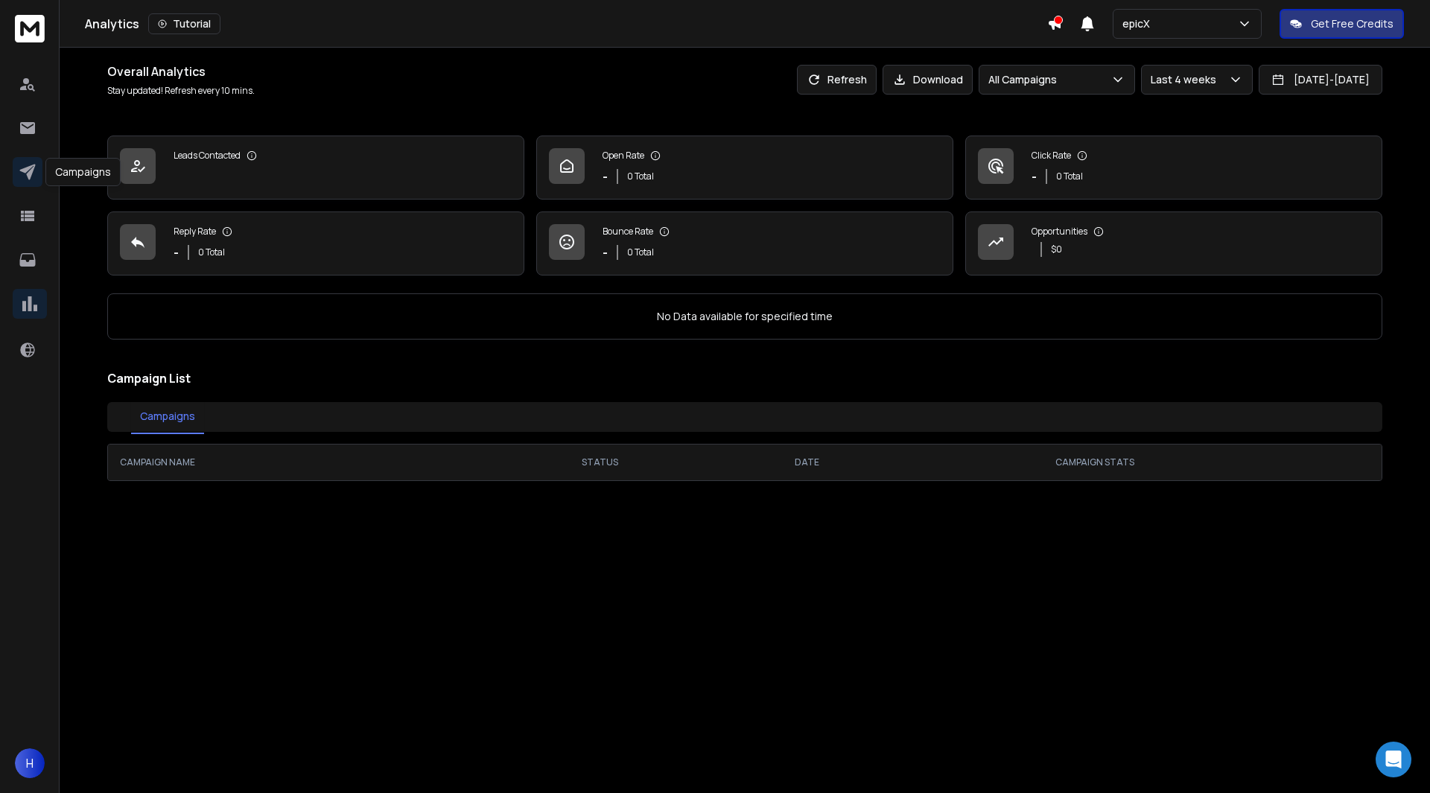
click at [24, 182] on link at bounding box center [28, 172] width 30 height 30
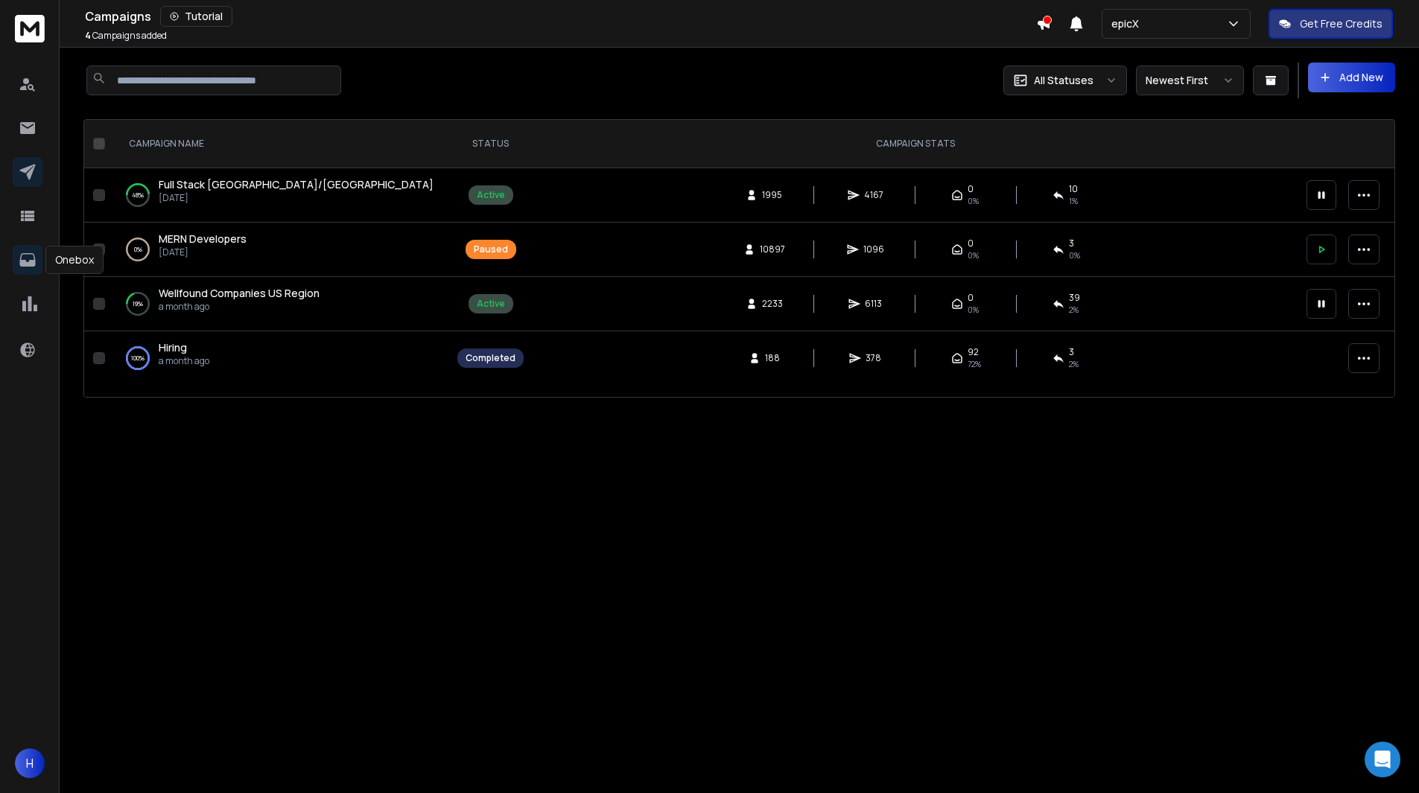
click at [19, 258] on icon at bounding box center [28, 260] width 18 height 18
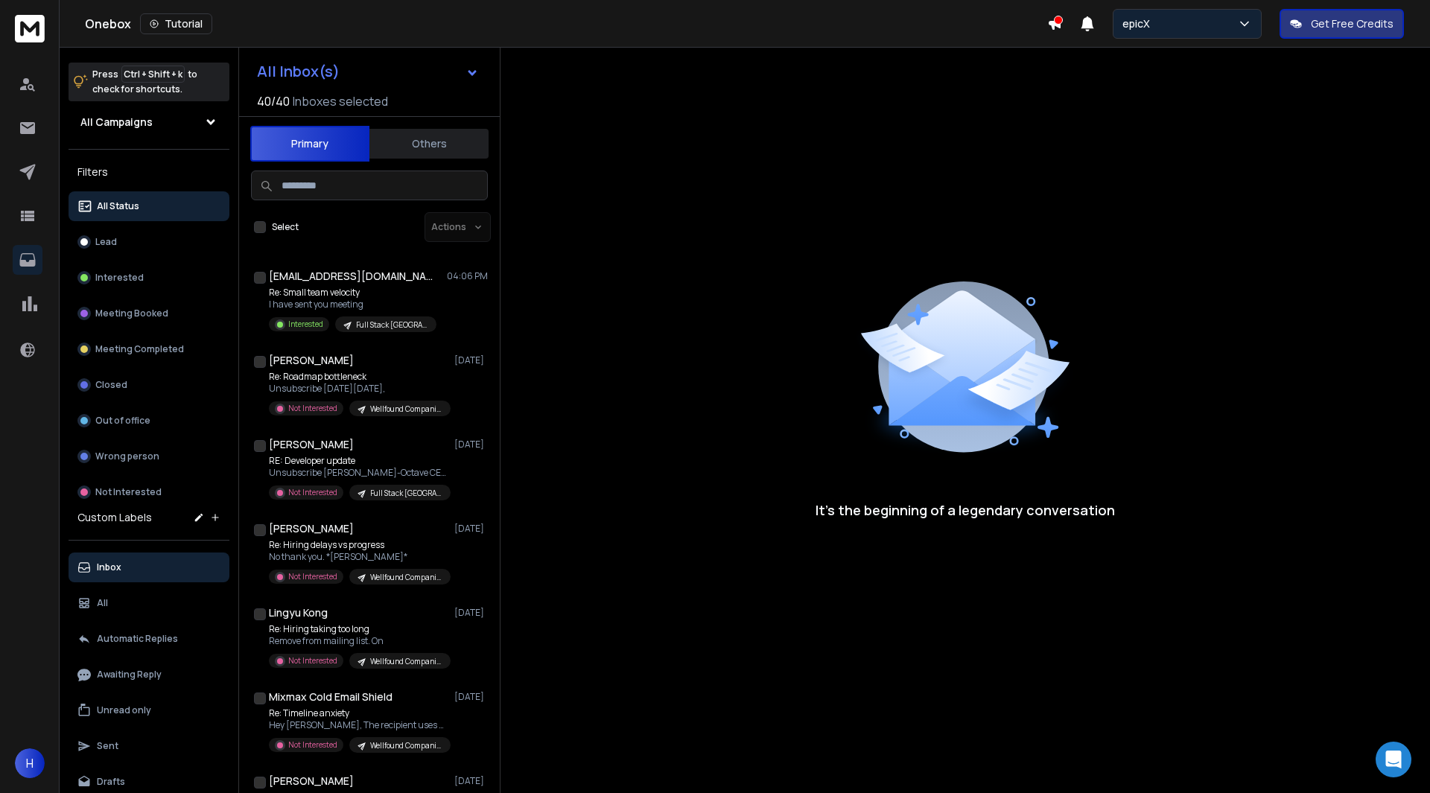
click at [1164, 36] on button "epicX" at bounding box center [1187, 24] width 149 height 30
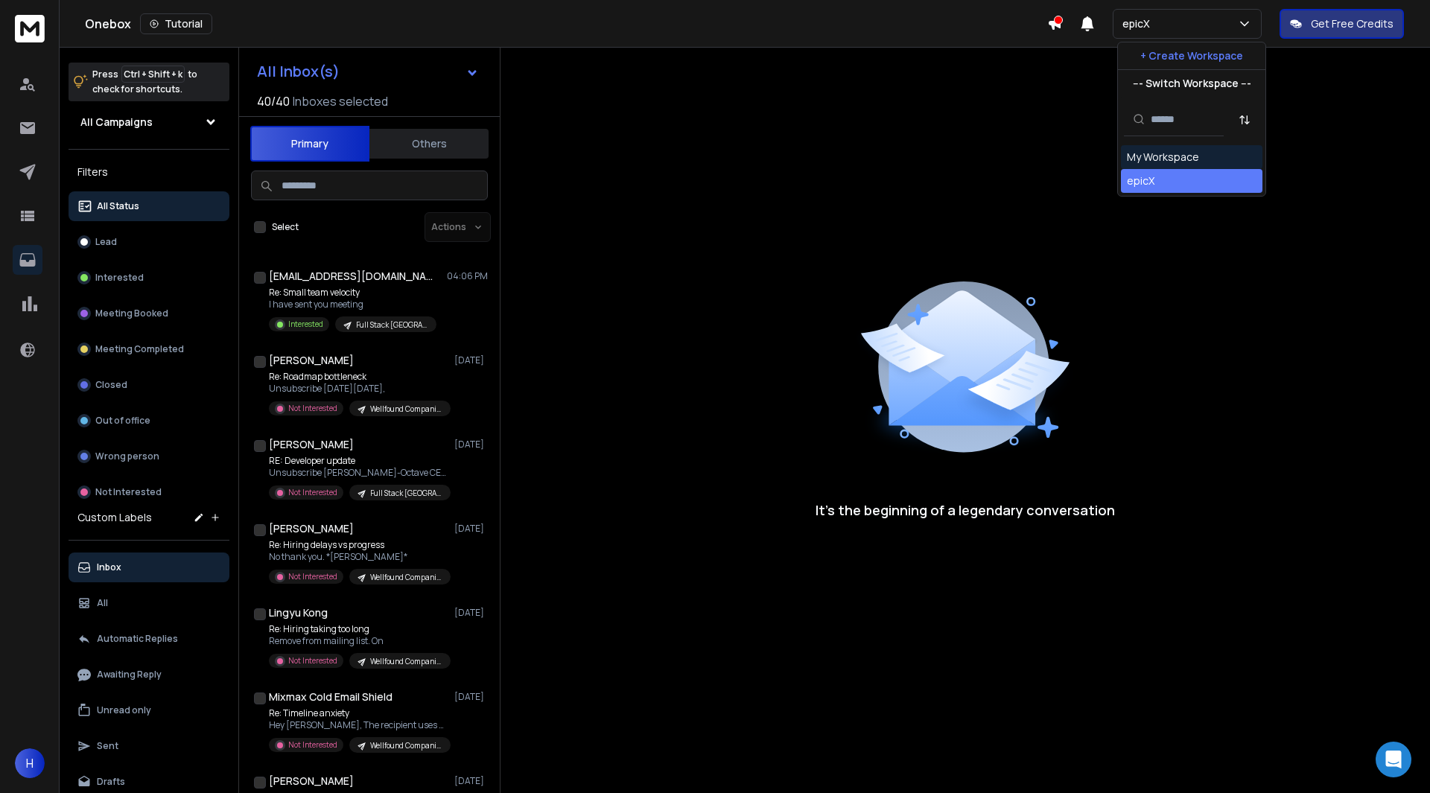
click at [857, 28] on div "Onebox Tutorial" at bounding box center [566, 23] width 962 height 21
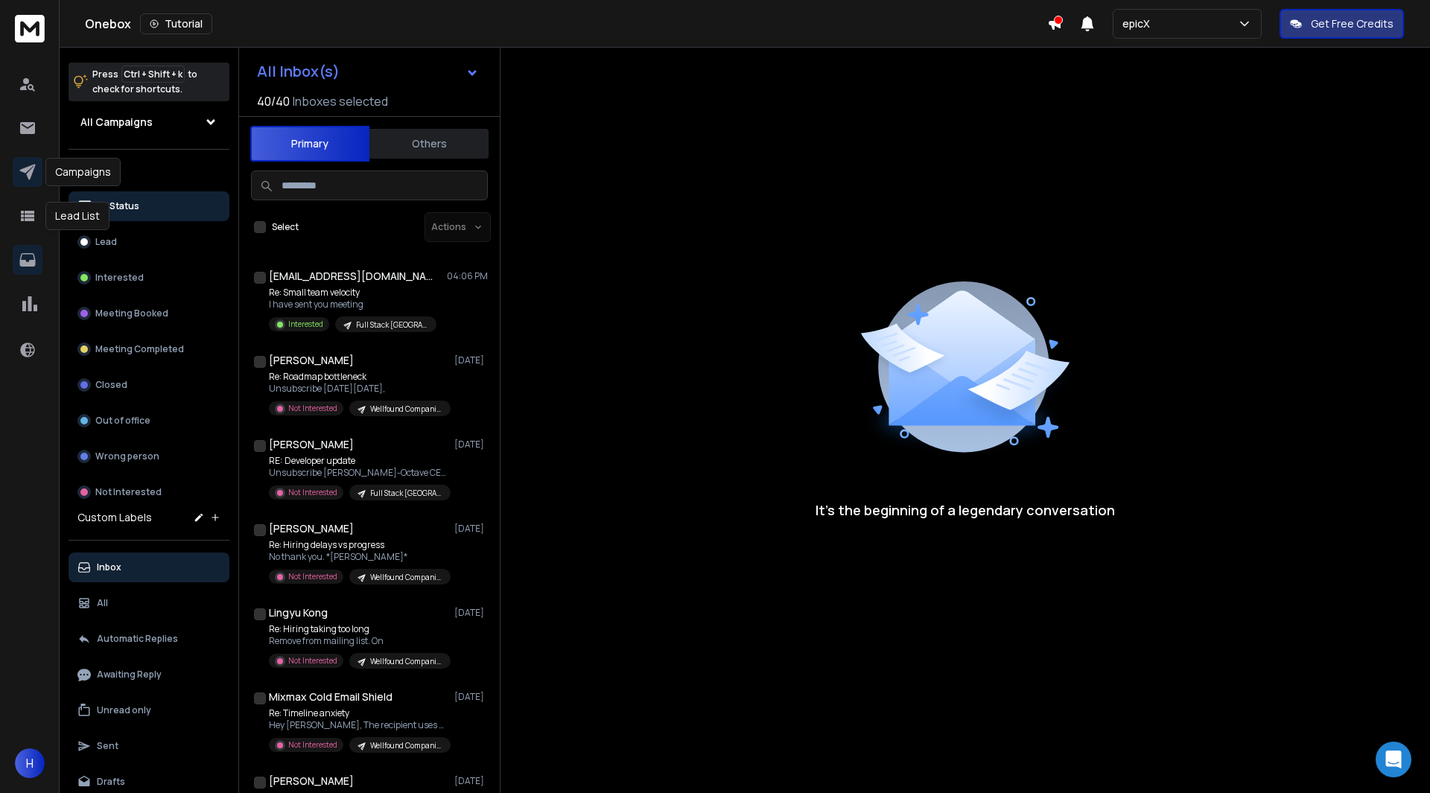
click at [26, 169] on icon at bounding box center [27, 173] width 16 height 16
